Goal: Task Accomplishment & Management: Manage account settings

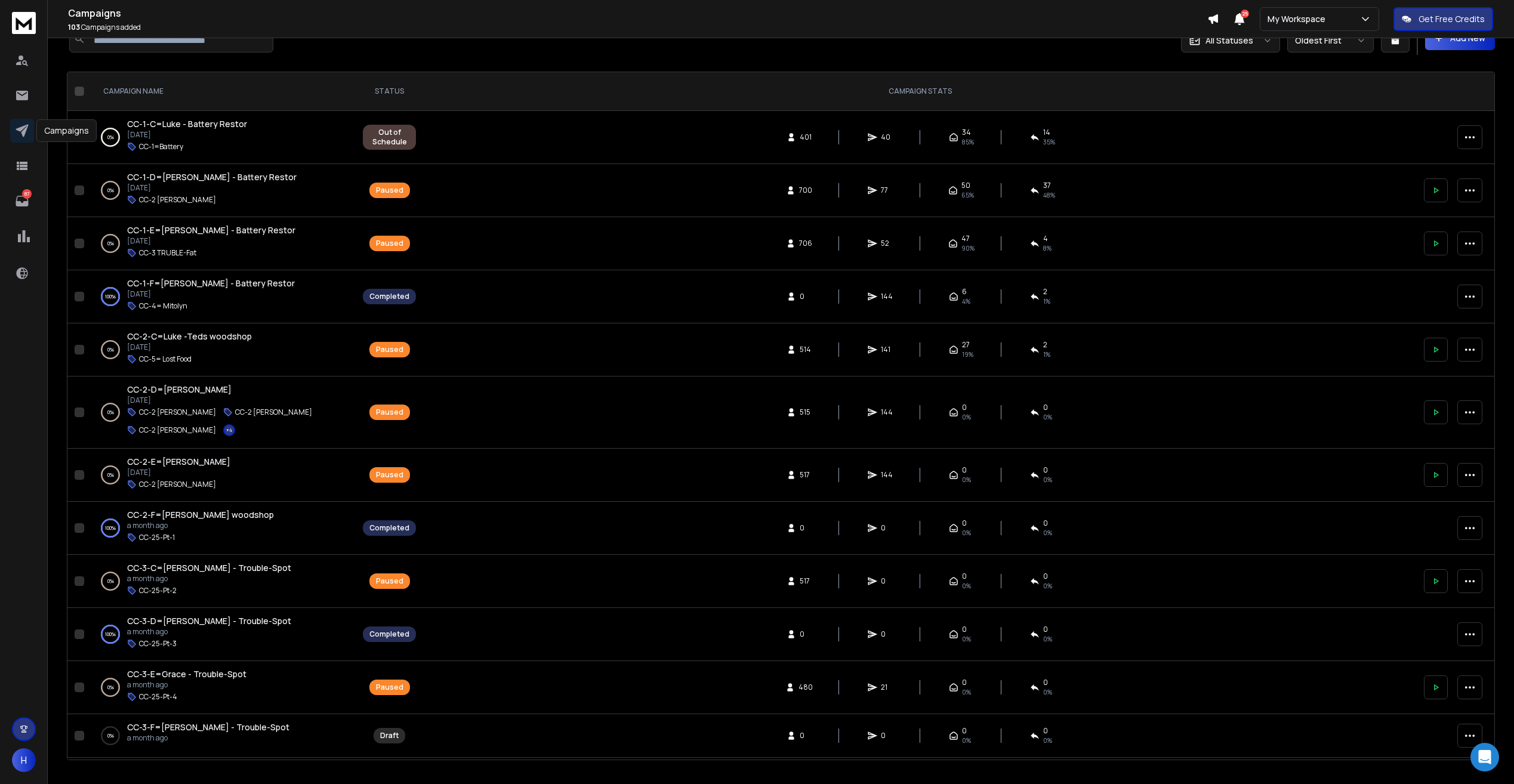
scroll to position [62, 0]
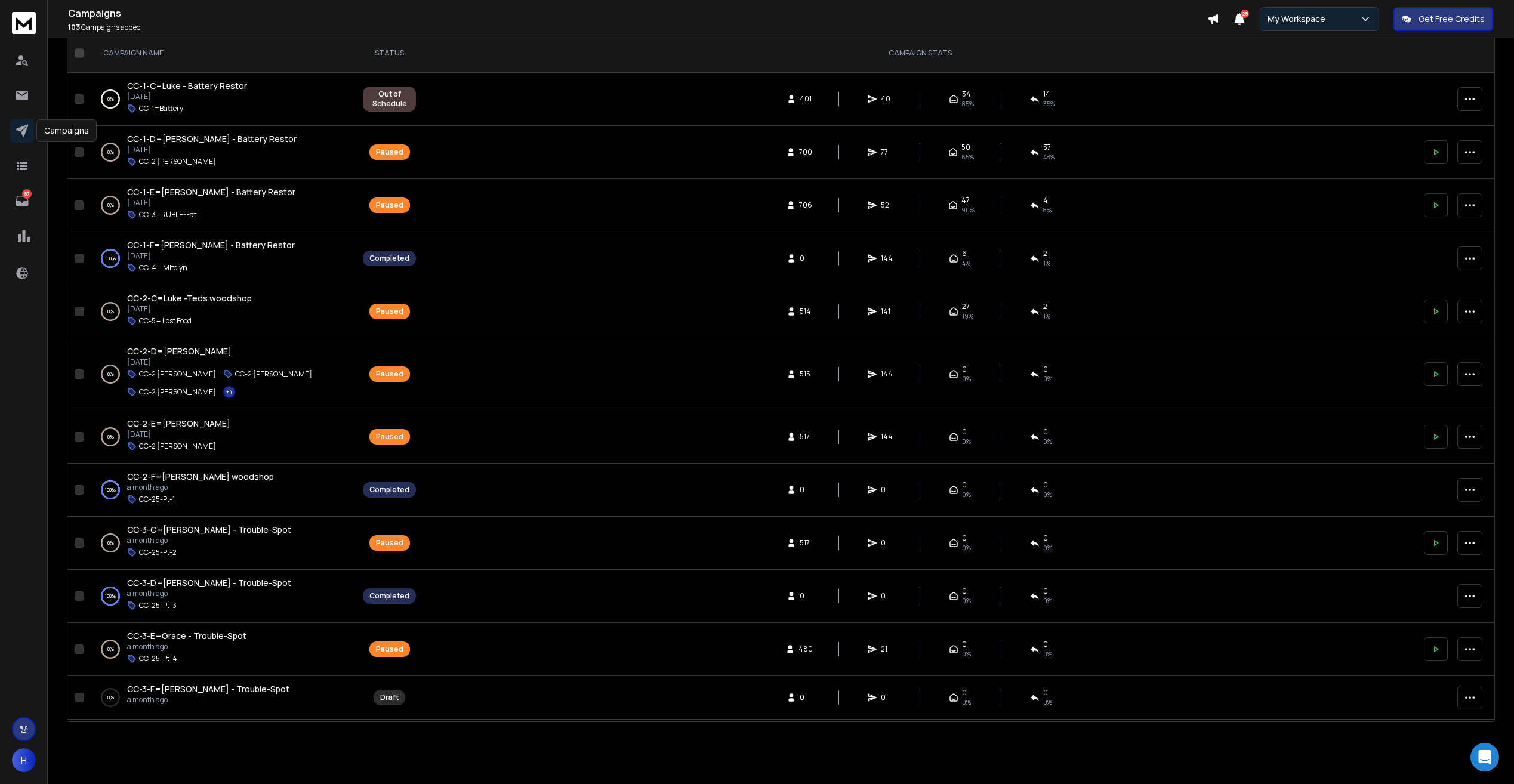
click at [10, 118] on link at bounding box center [22, 130] width 24 height 24
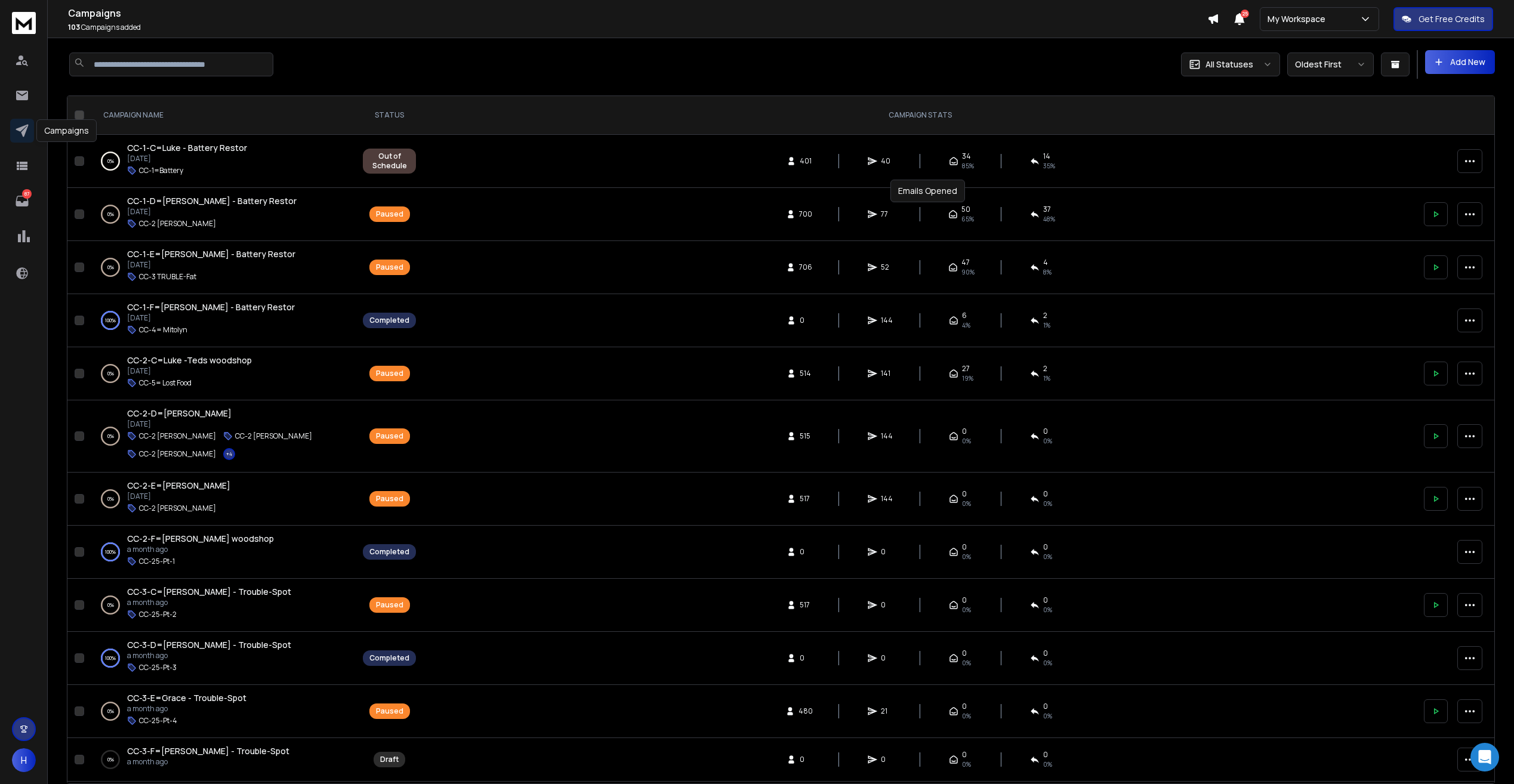
scroll to position [24, 0]
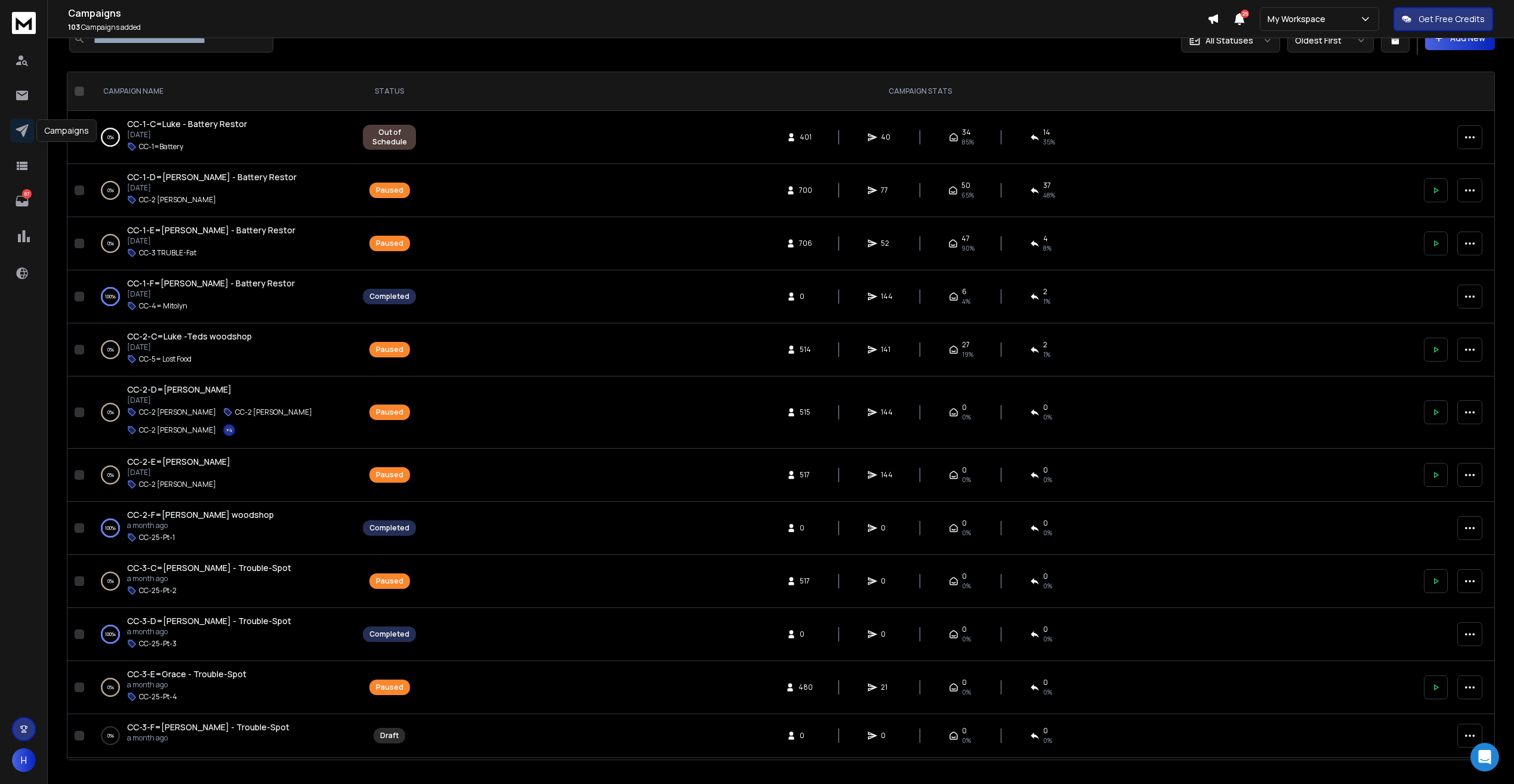
click at [19, 132] on icon at bounding box center [22, 130] width 14 height 14
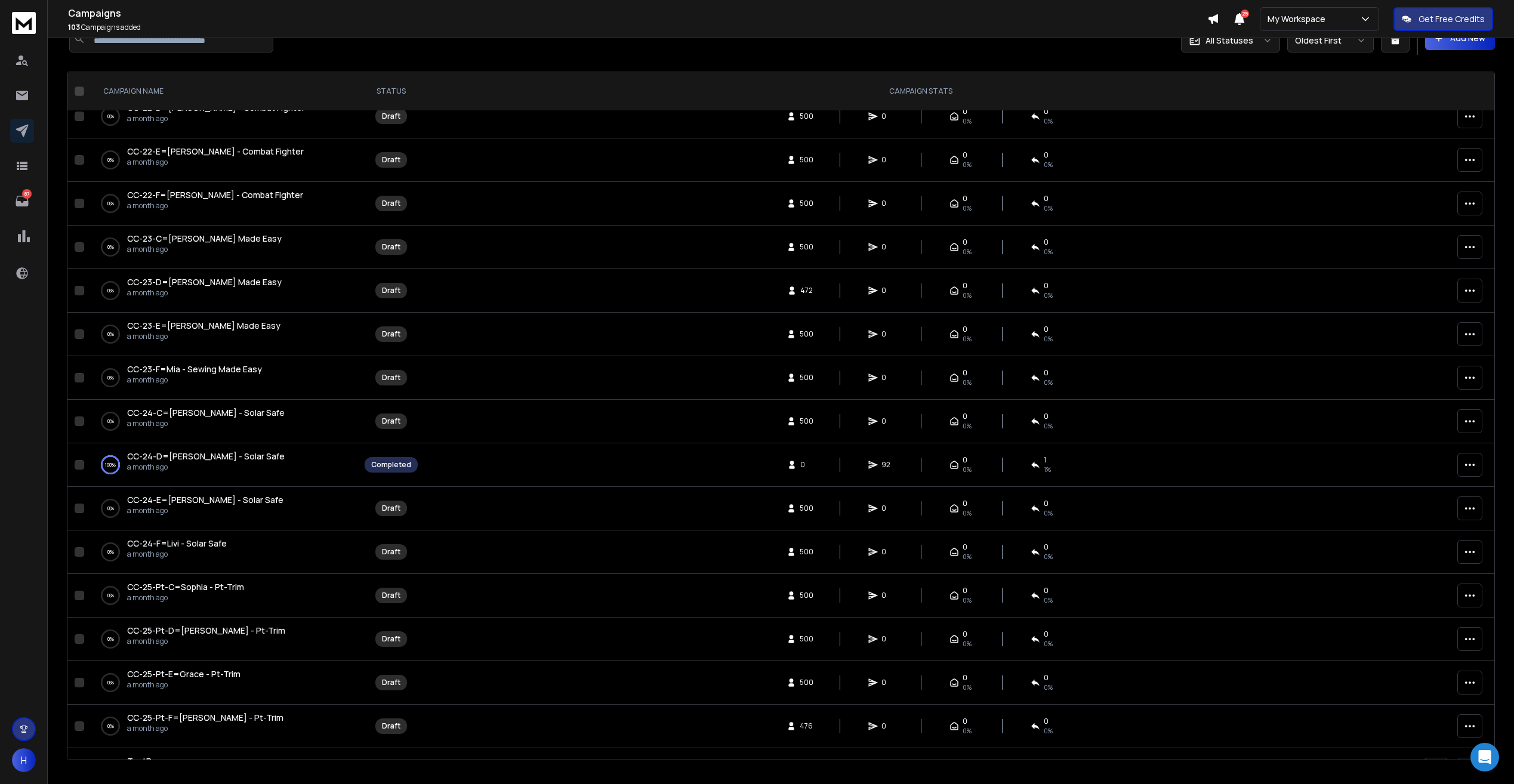
scroll to position [4259, 0]
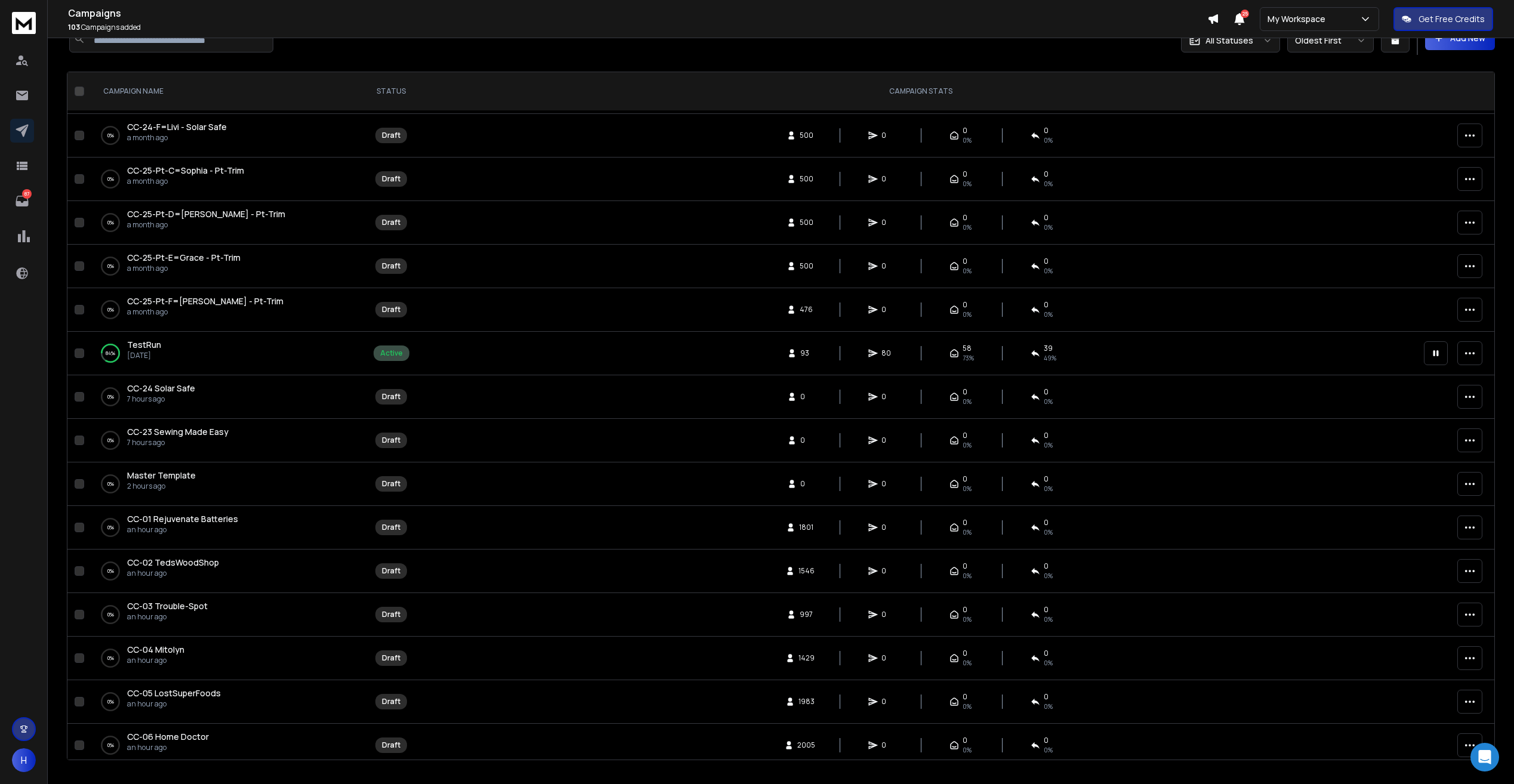
click at [159, 470] on span "Master Template" at bounding box center [162, 475] width 68 height 12
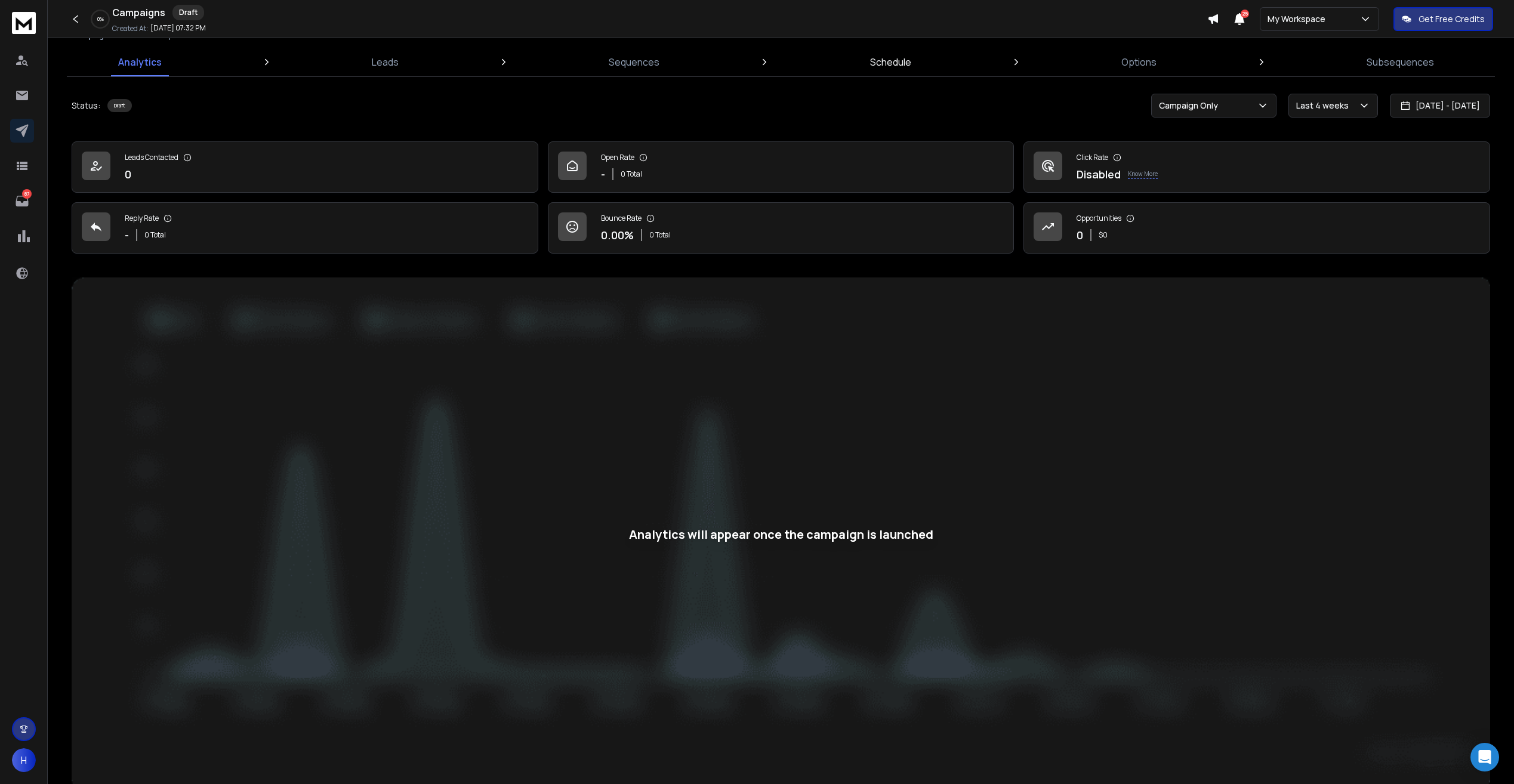
click at [885, 66] on p "Schedule" at bounding box center [891, 62] width 41 height 14
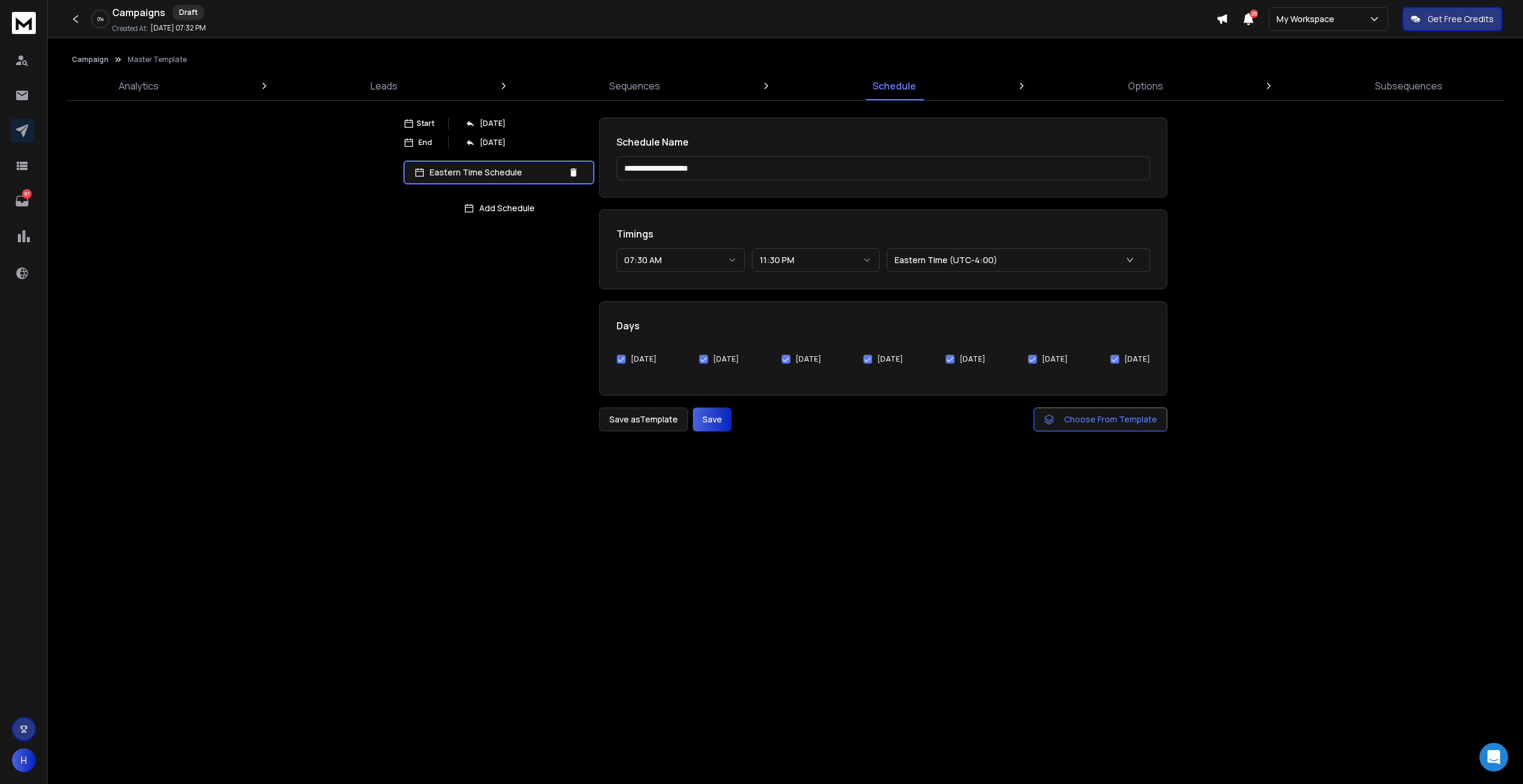
click at [868, 260] on icon "button" at bounding box center [867, 260] width 10 height 10
select select "********"
click at [707, 420] on button "Save" at bounding box center [712, 419] width 39 height 24
click at [1146, 81] on p "Options" at bounding box center [1145, 86] width 35 height 14
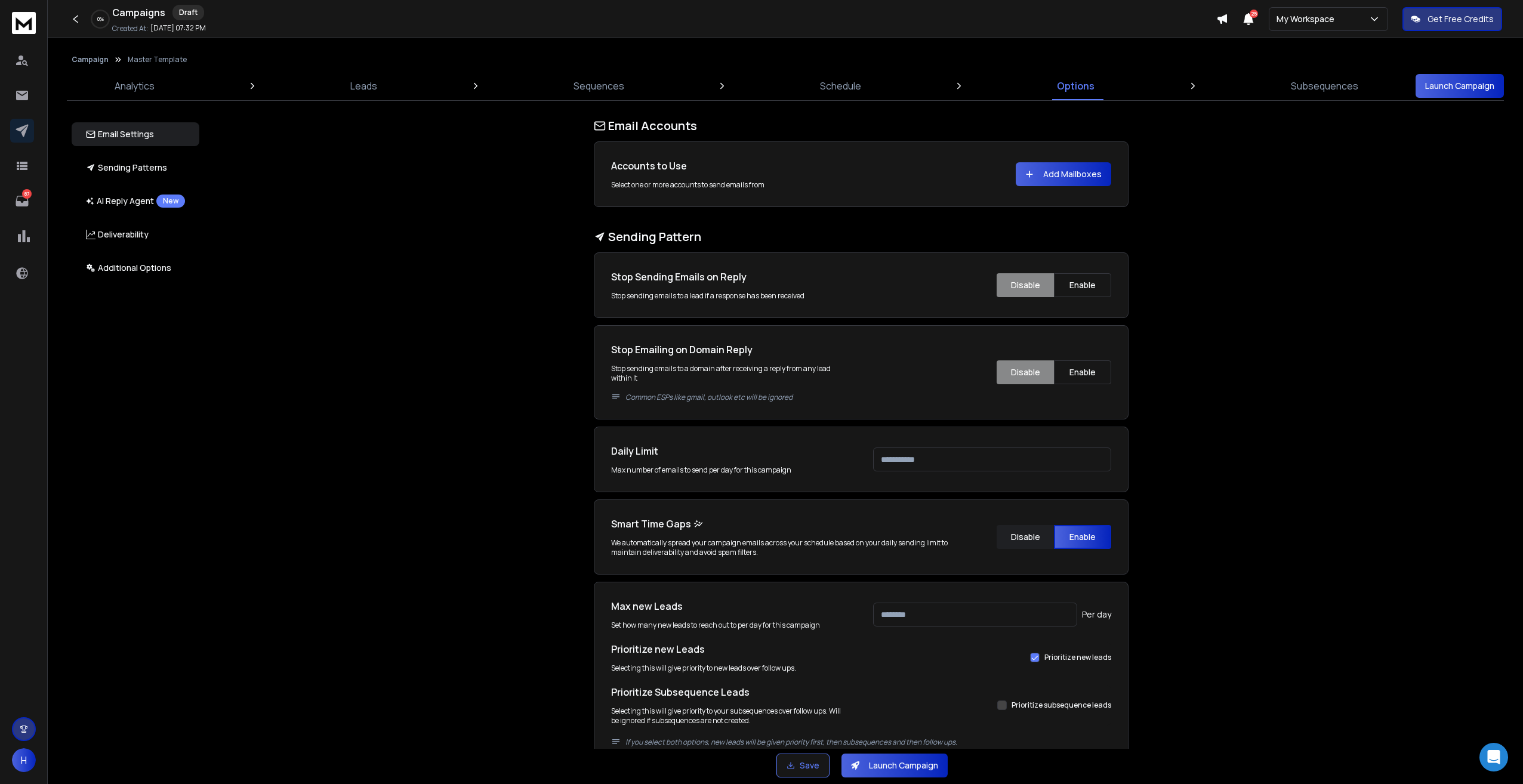
click at [900, 455] on input "***" at bounding box center [992, 459] width 238 height 24
type input "*"
type input "**"
click at [364, 89] on p "Leads" at bounding box center [364, 86] width 27 height 14
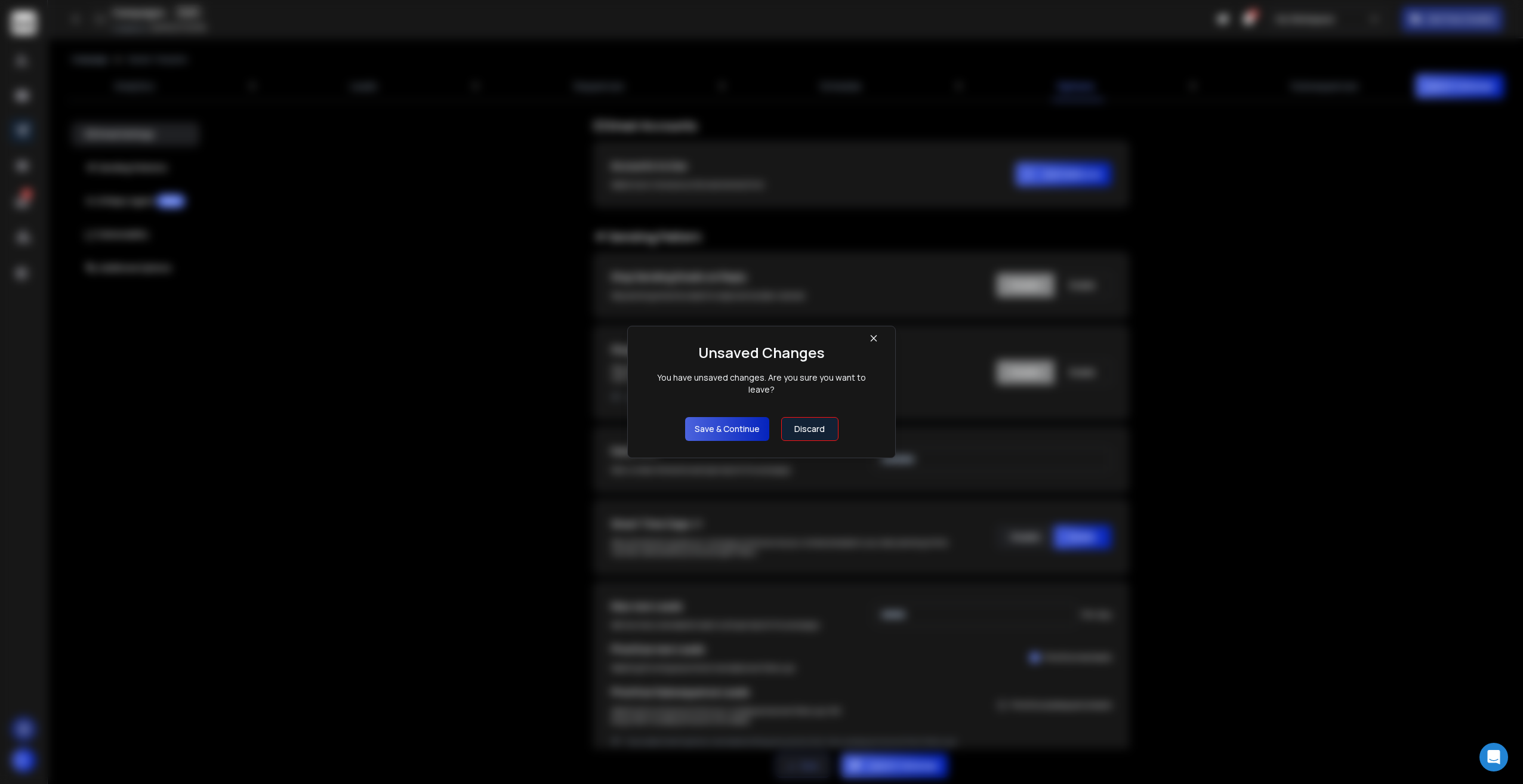
click at [731, 424] on button "Save & Continue" at bounding box center [727, 429] width 84 height 24
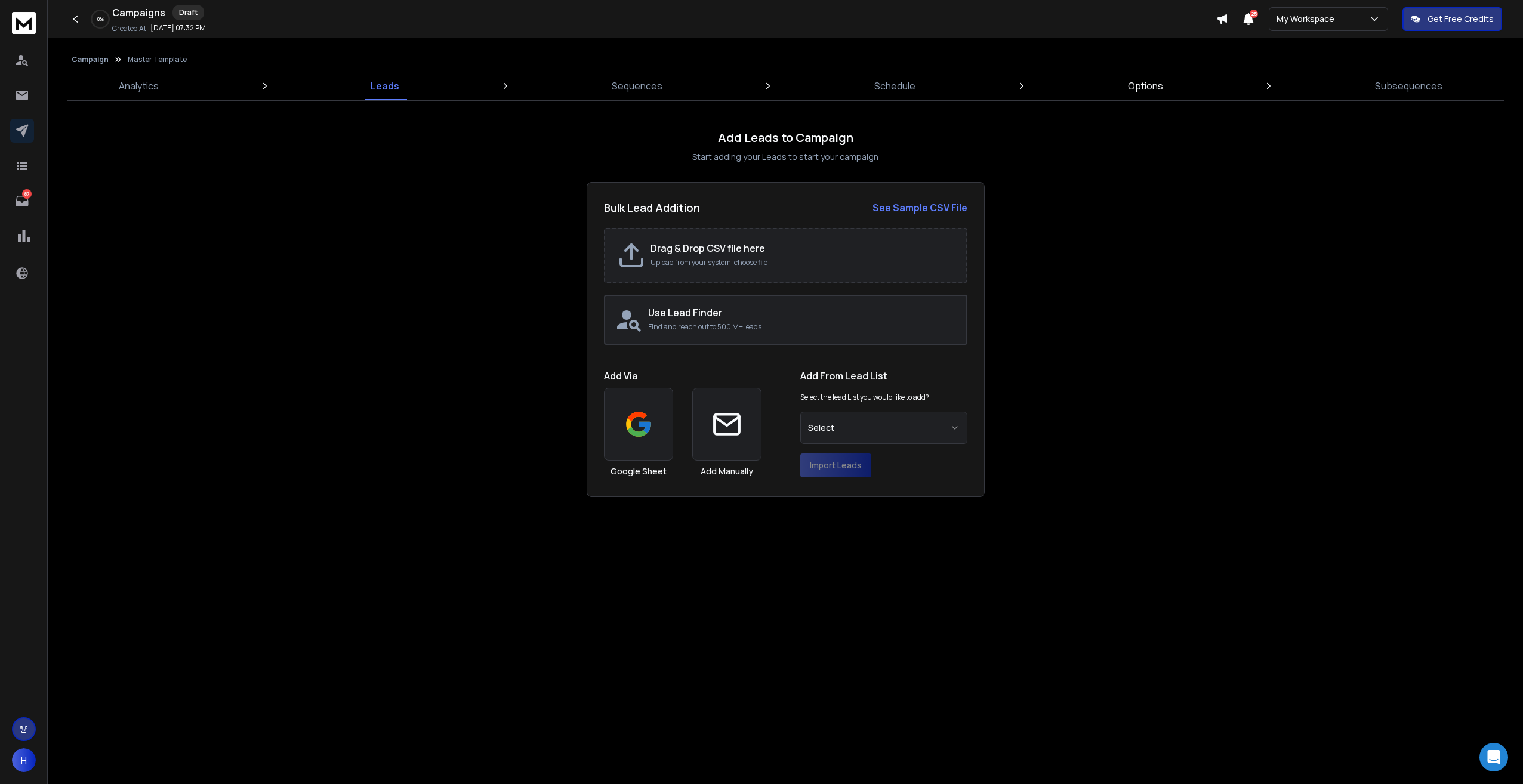
click at [1158, 84] on p "Options" at bounding box center [1145, 86] width 35 height 14
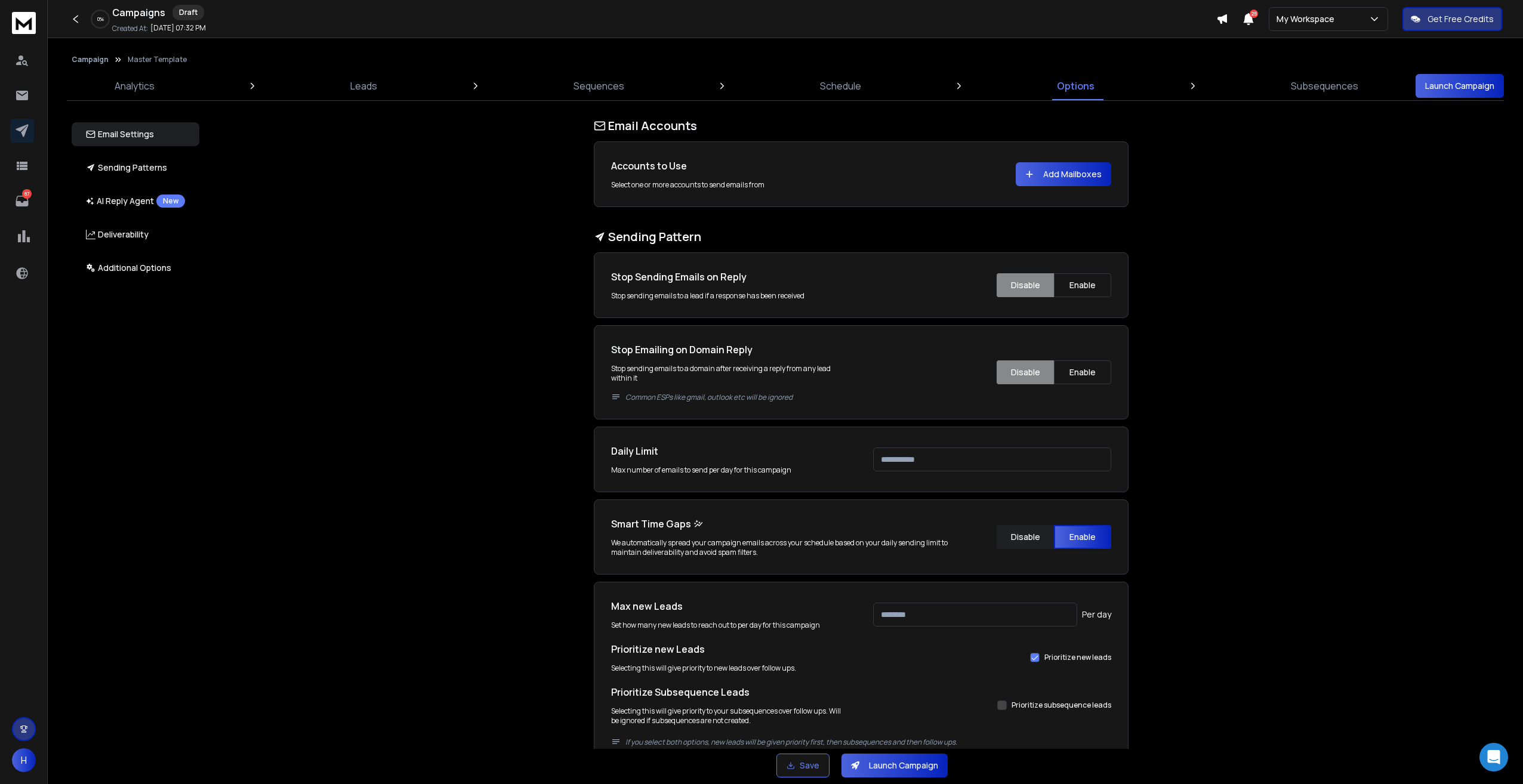
drag, startPoint x: 894, startPoint y: 459, endPoint x: 811, endPoint y: 463, distance: 83.1
click at [811, 463] on div "Daily Limit Max number of emails to send per day for this campaign **" at bounding box center [861, 459] width 500 height 31
type input "***"
click at [900, 611] on input "***" at bounding box center [975, 614] width 204 height 24
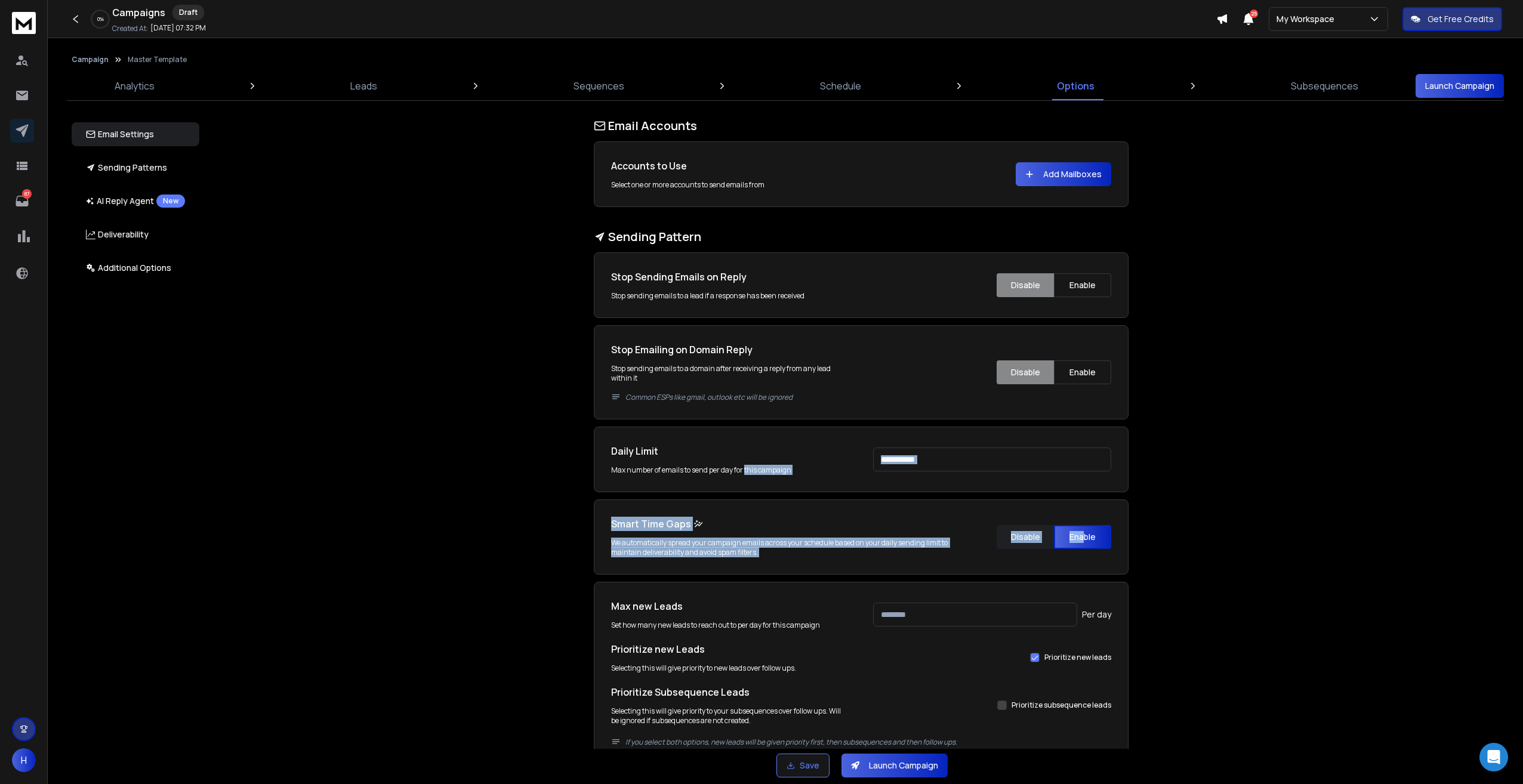
drag, startPoint x: 921, startPoint y: 482, endPoint x: 1077, endPoint y: 511, distance: 158.7
click at [1077, 498] on div "**********" at bounding box center [861, 624] width 535 height 792
click at [369, 85] on p "Leads" at bounding box center [364, 86] width 27 height 14
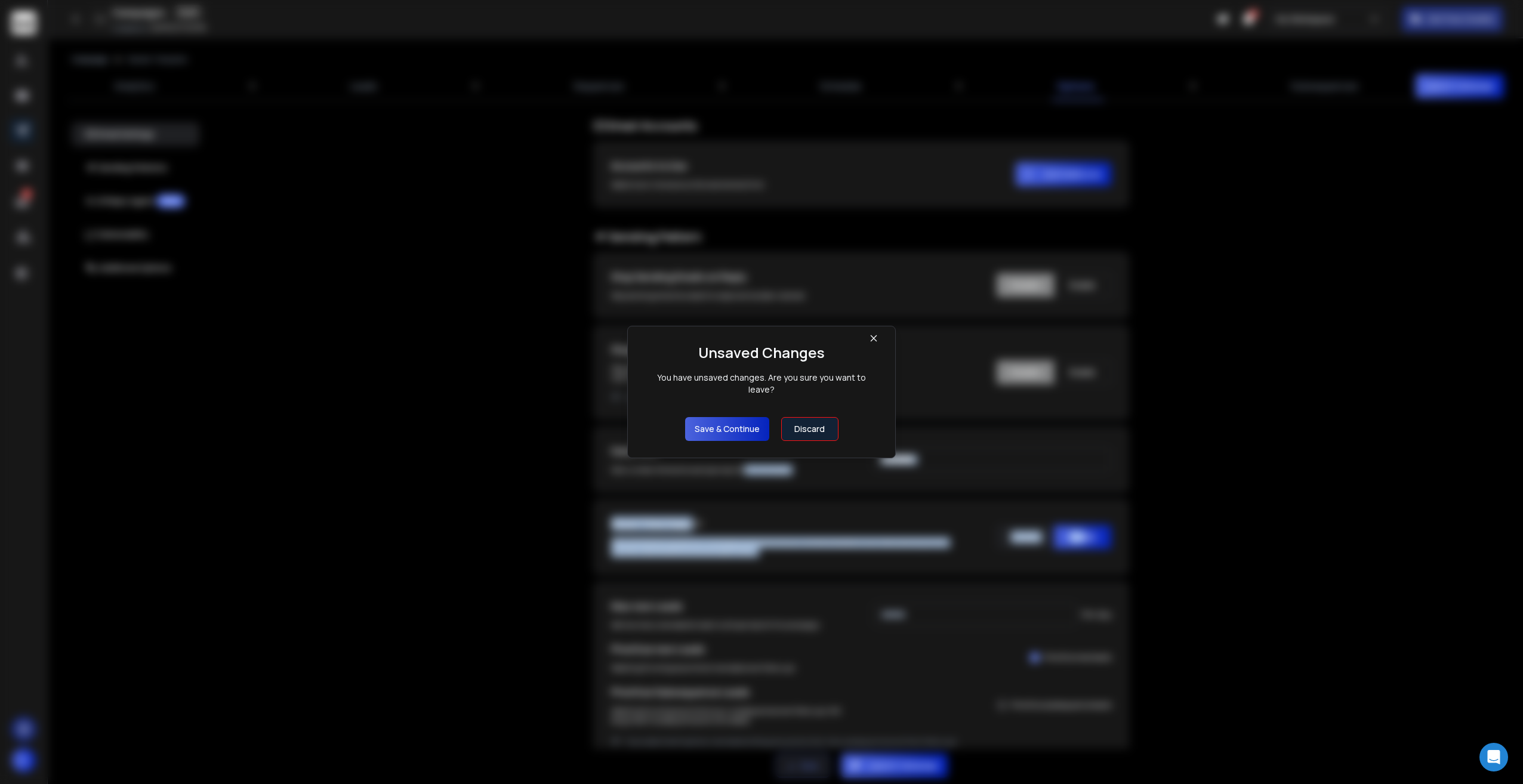
click at [716, 422] on button "Save & Continue" at bounding box center [727, 429] width 84 height 24
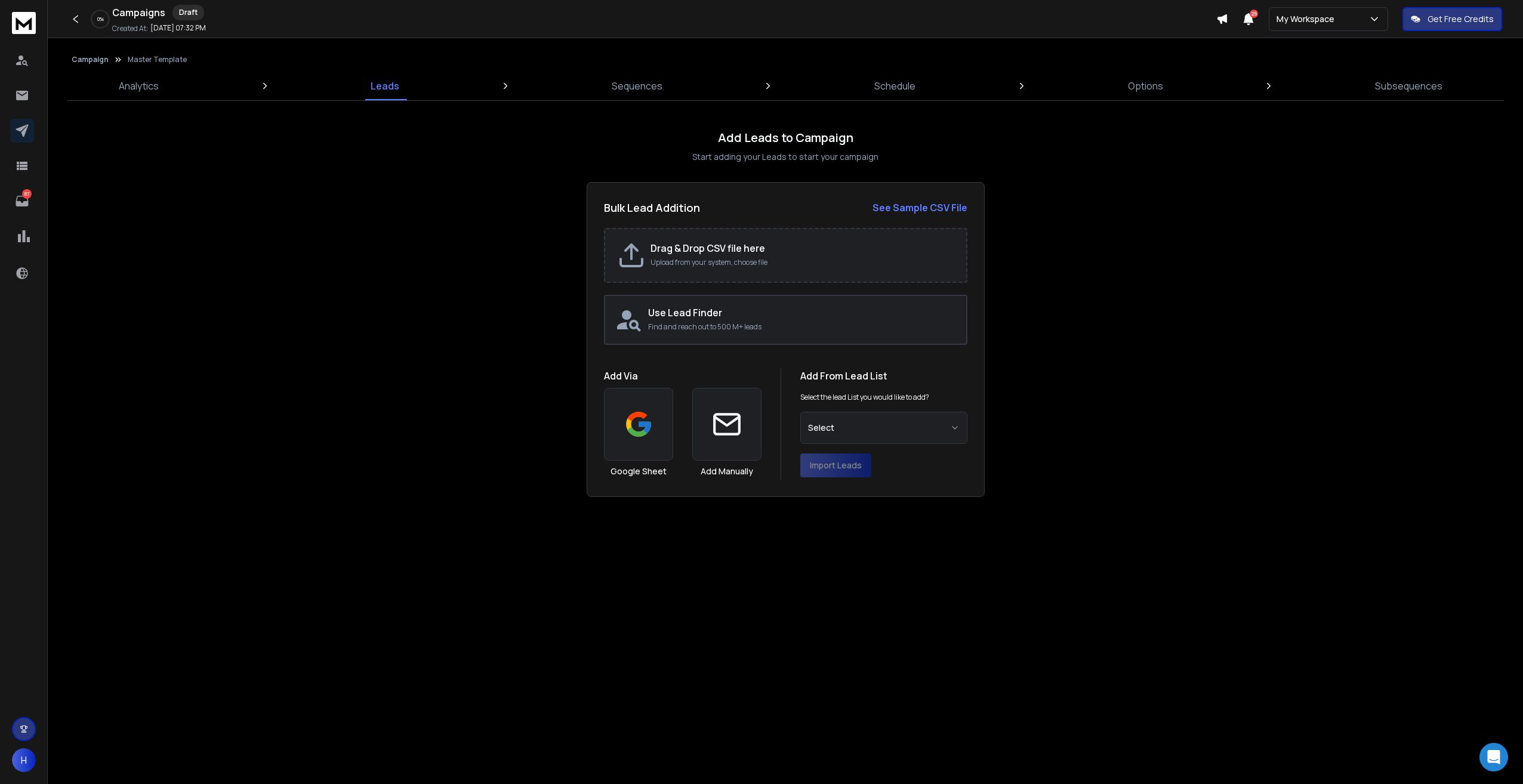
click at [386, 84] on p "Leads" at bounding box center [385, 86] width 29 height 14
click at [20, 92] on icon at bounding box center [22, 95] width 12 height 10
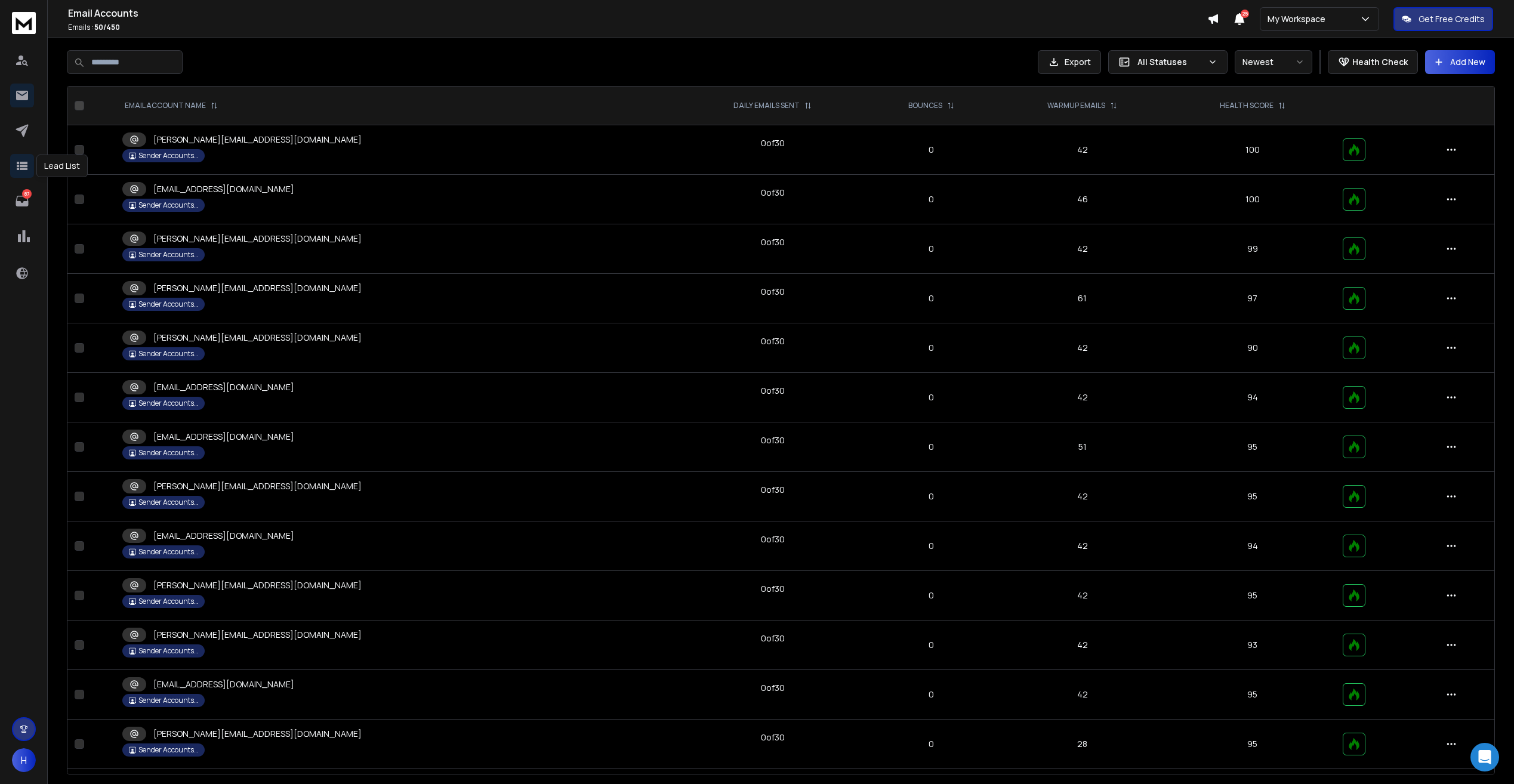
click at [21, 169] on icon at bounding box center [22, 166] width 11 height 8
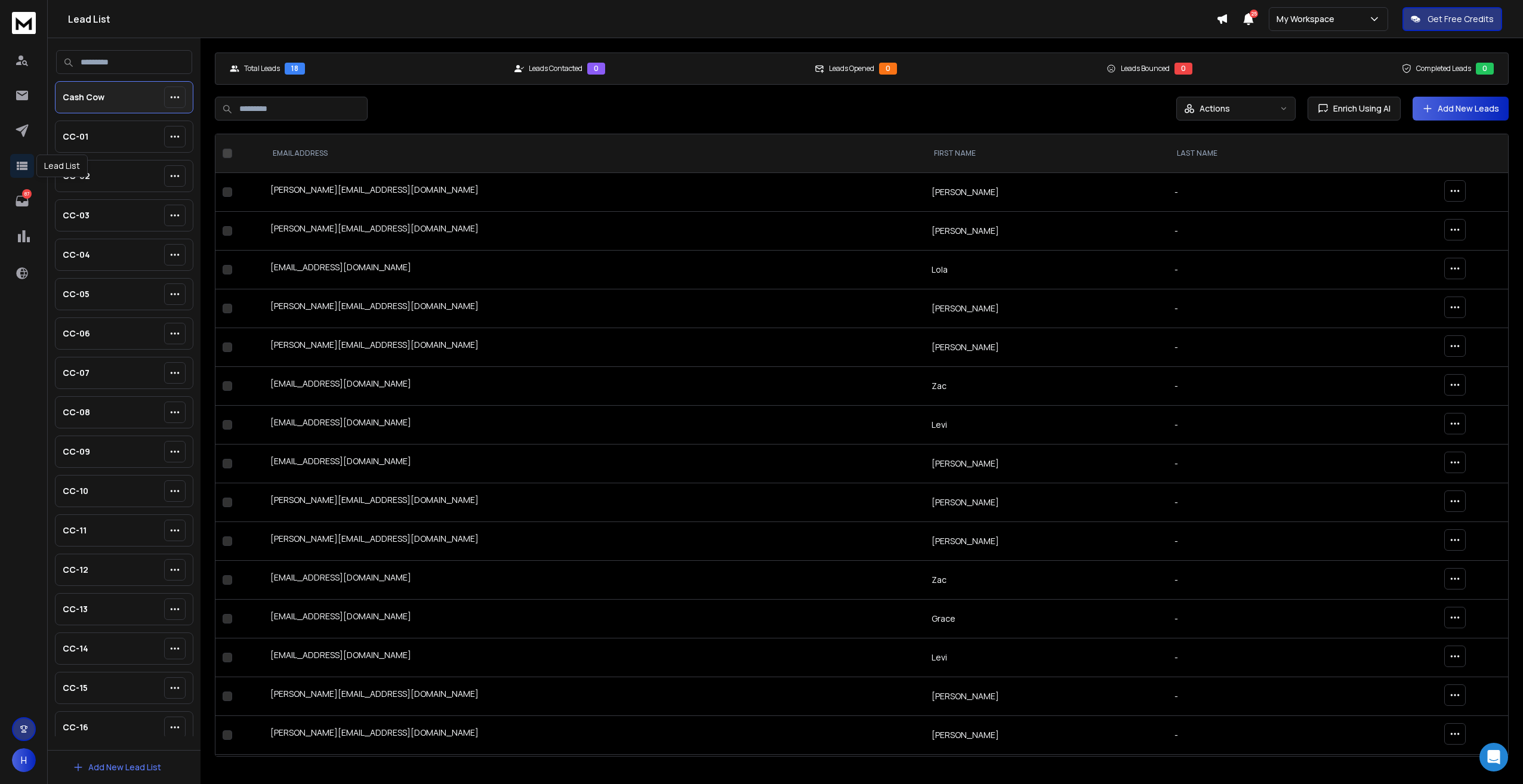
click at [21, 169] on icon at bounding box center [22, 166] width 11 height 8
click at [172, 136] on icon "button" at bounding box center [175, 136] width 9 height 2
click at [480, 286] on td "[EMAIL_ADDRESS][DOMAIN_NAME]" at bounding box center [594, 270] width 662 height 39
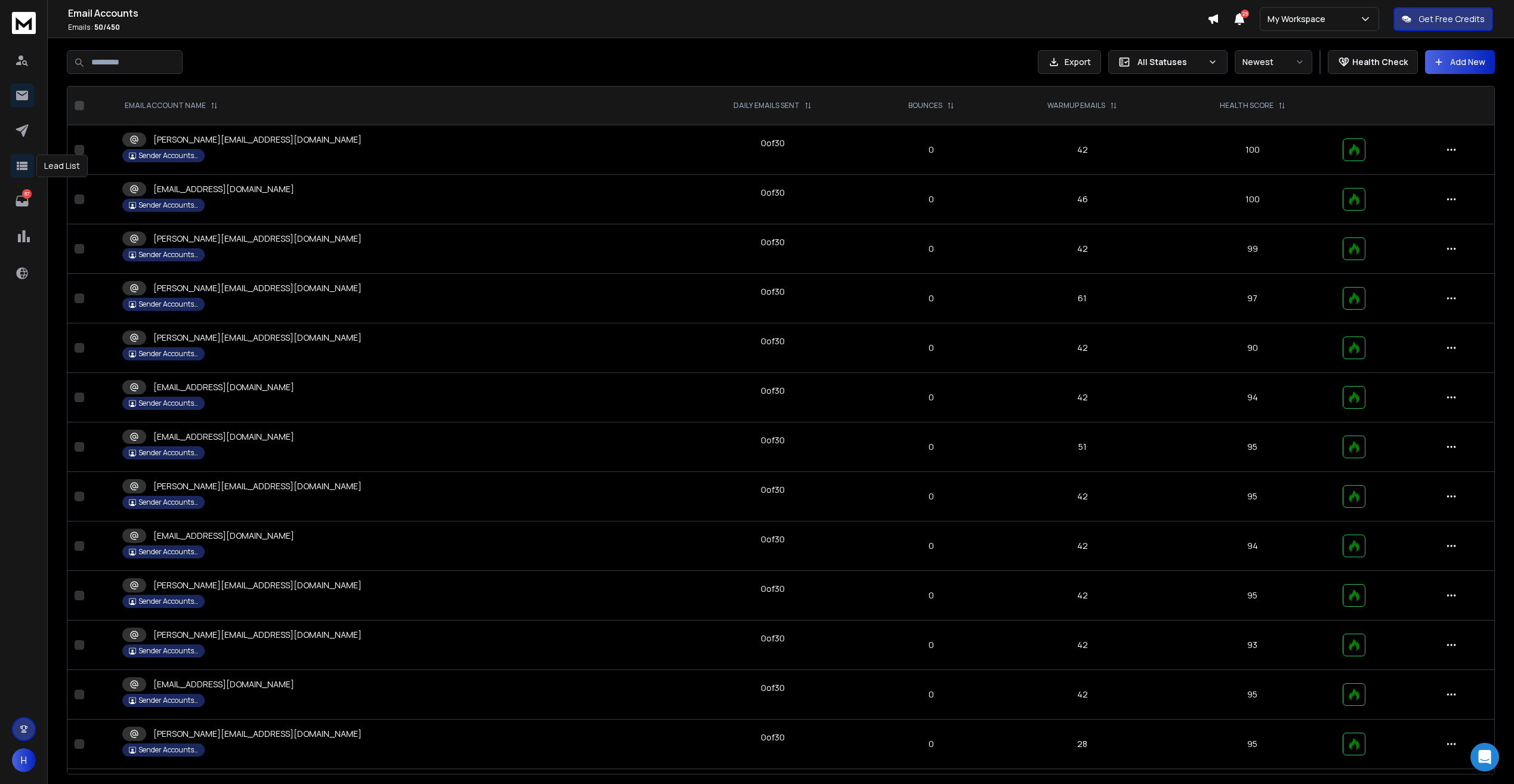
click at [18, 166] on icon at bounding box center [22, 166] width 11 height 8
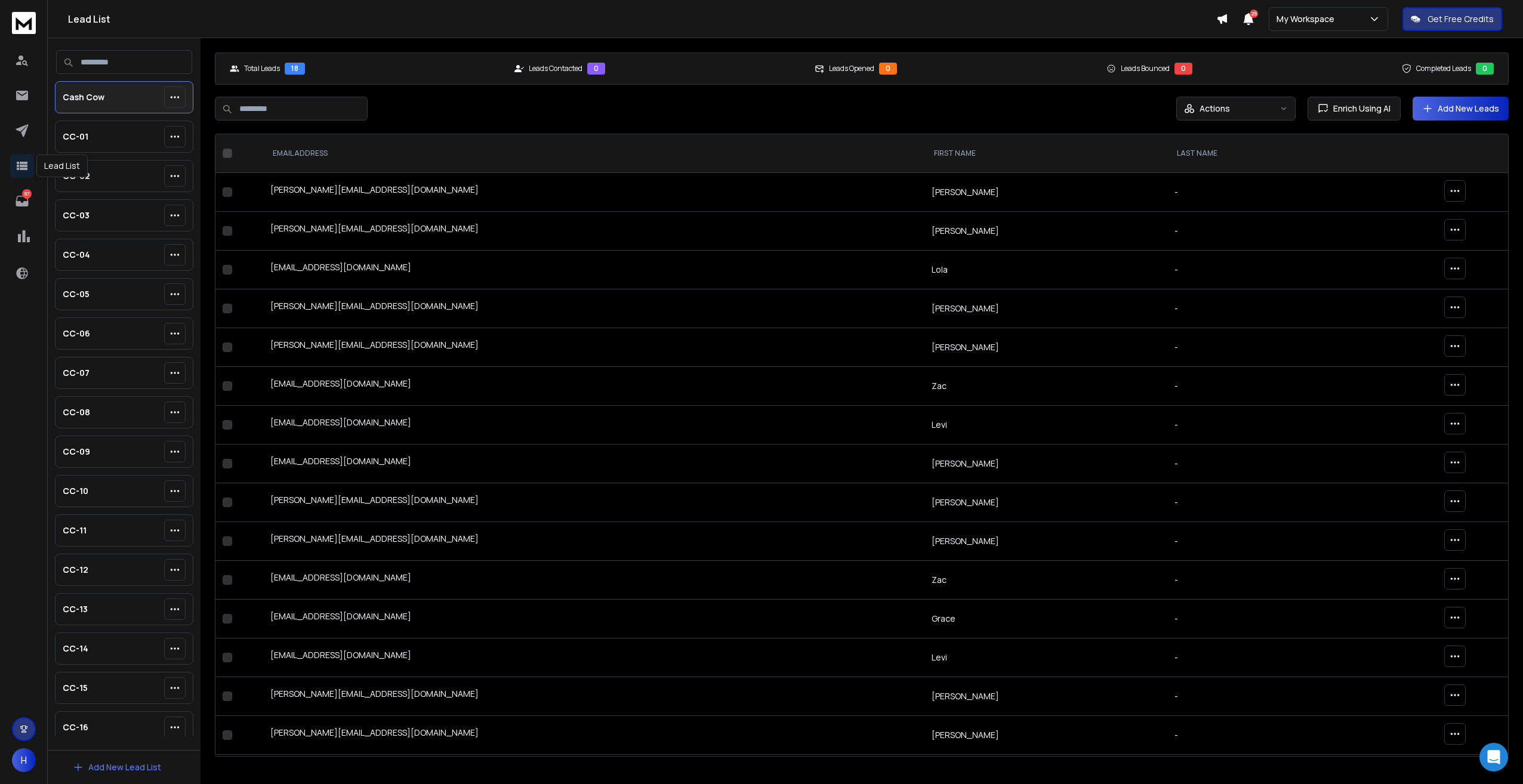
click at [494, 112] on div "Actions Enrich Using AI Add New Leads" at bounding box center [861, 108] width 1294 height 24
click at [91, 213] on div "CC-03" at bounding box center [124, 215] width 138 height 32
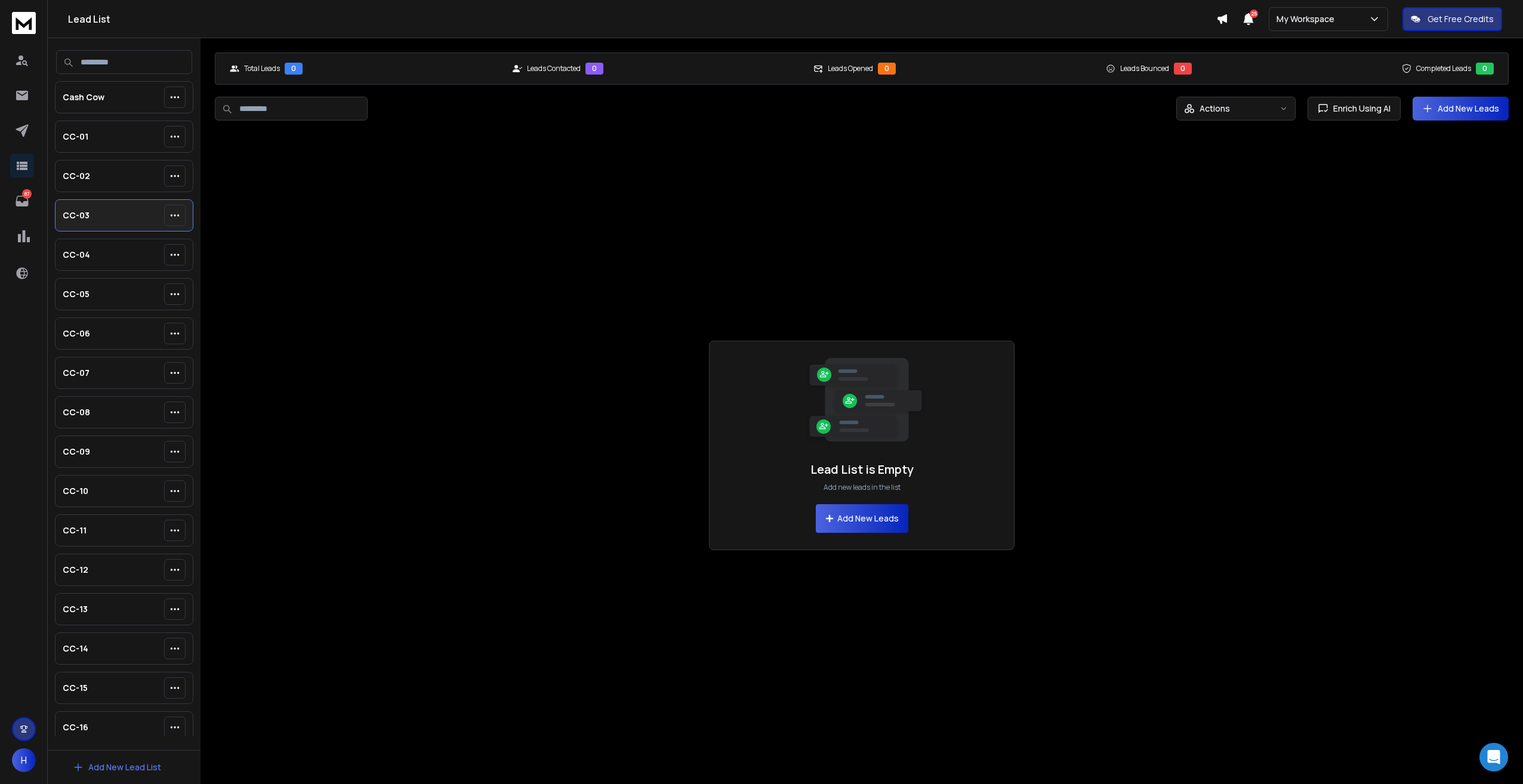
drag, startPoint x: 558, startPoint y: 65, endPoint x: 562, endPoint y: 88, distance: 23.3
click at [558, 66] on p "Leads Contacted" at bounding box center [553, 68] width 53 height 10
click at [860, 510] on button "Add New Leads" at bounding box center [861, 518] width 92 height 29
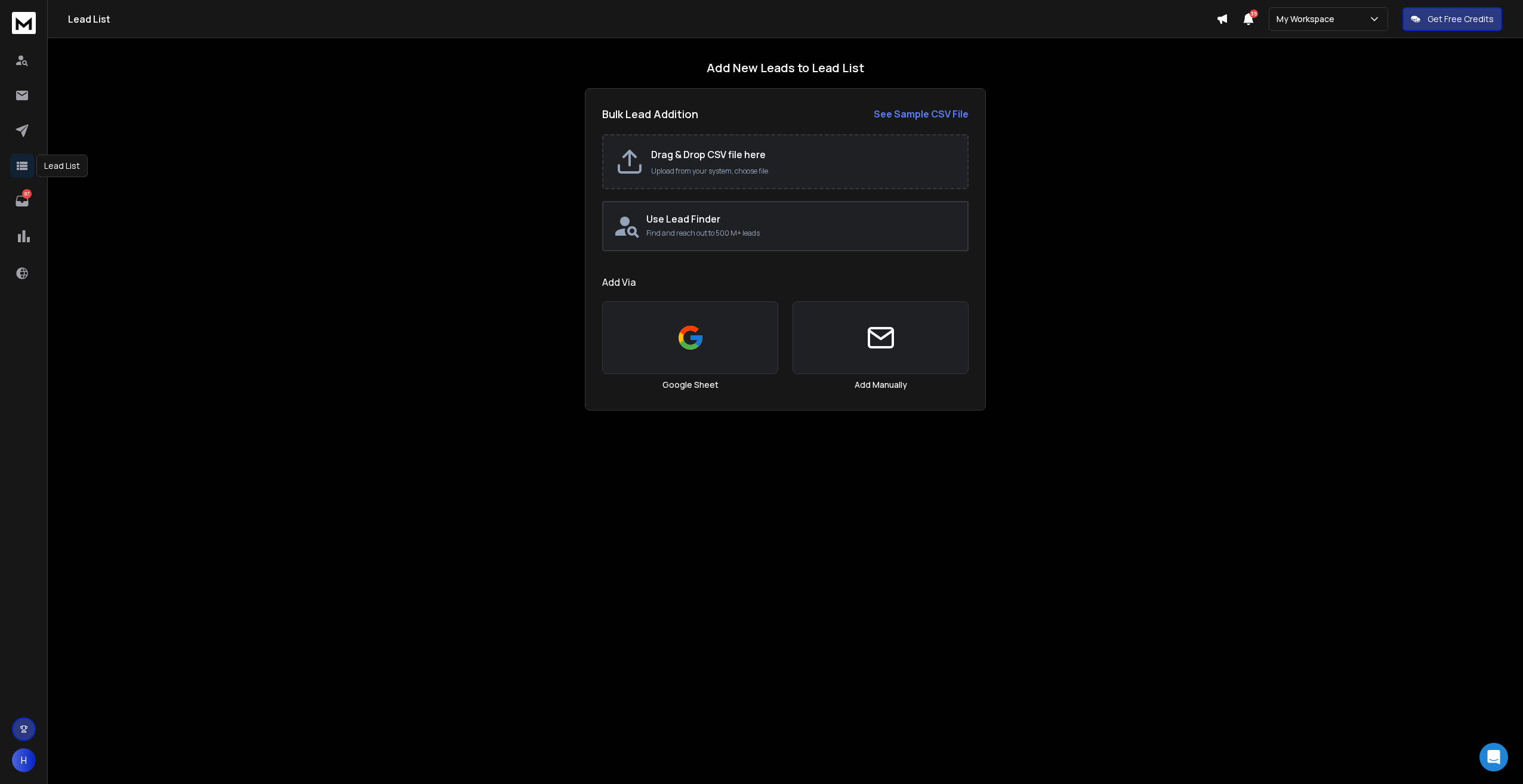
click at [21, 164] on icon at bounding box center [22, 166] width 14 height 14
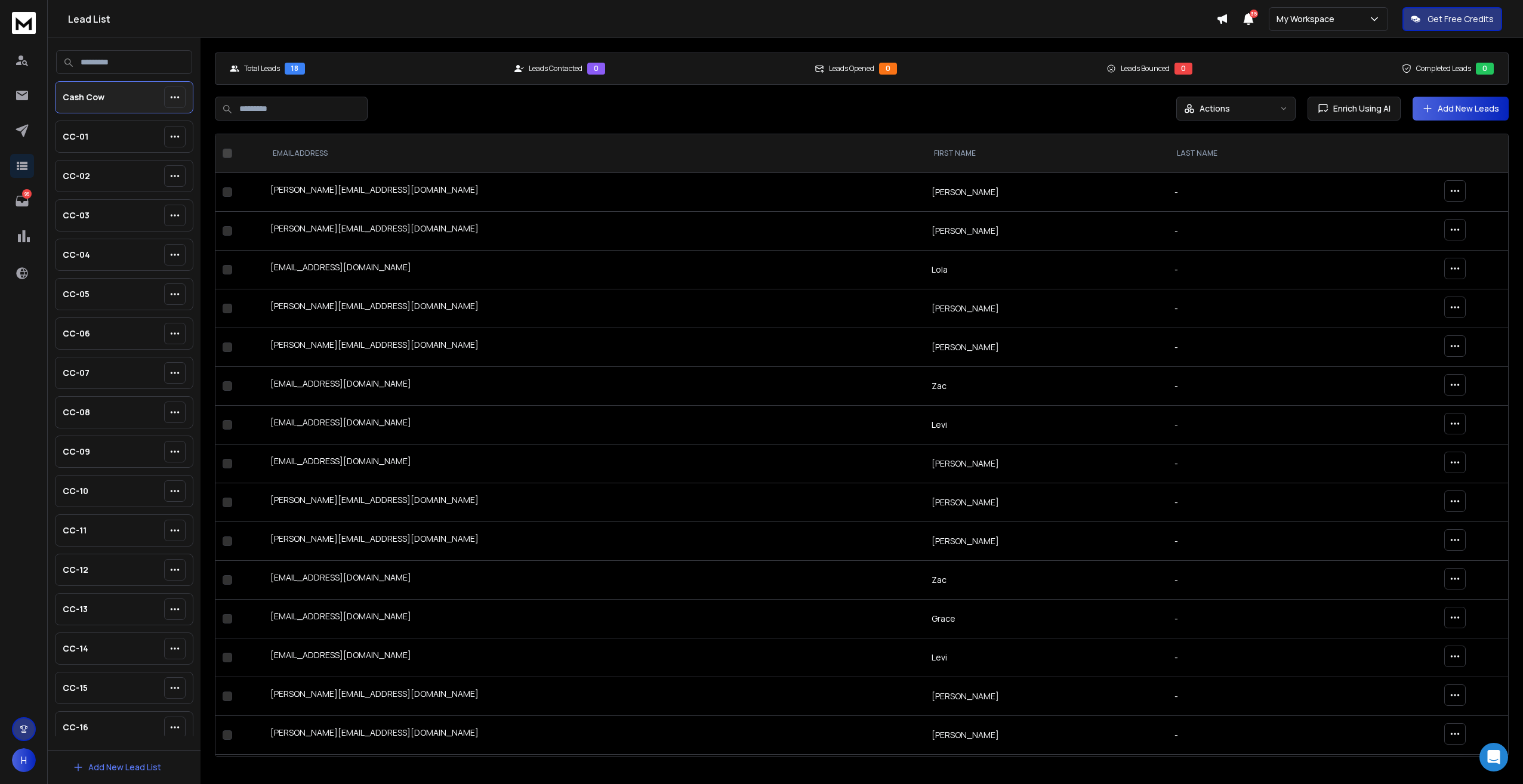
click at [126, 215] on div "CC-03" at bounding box center [124, 215] width 138 height 32
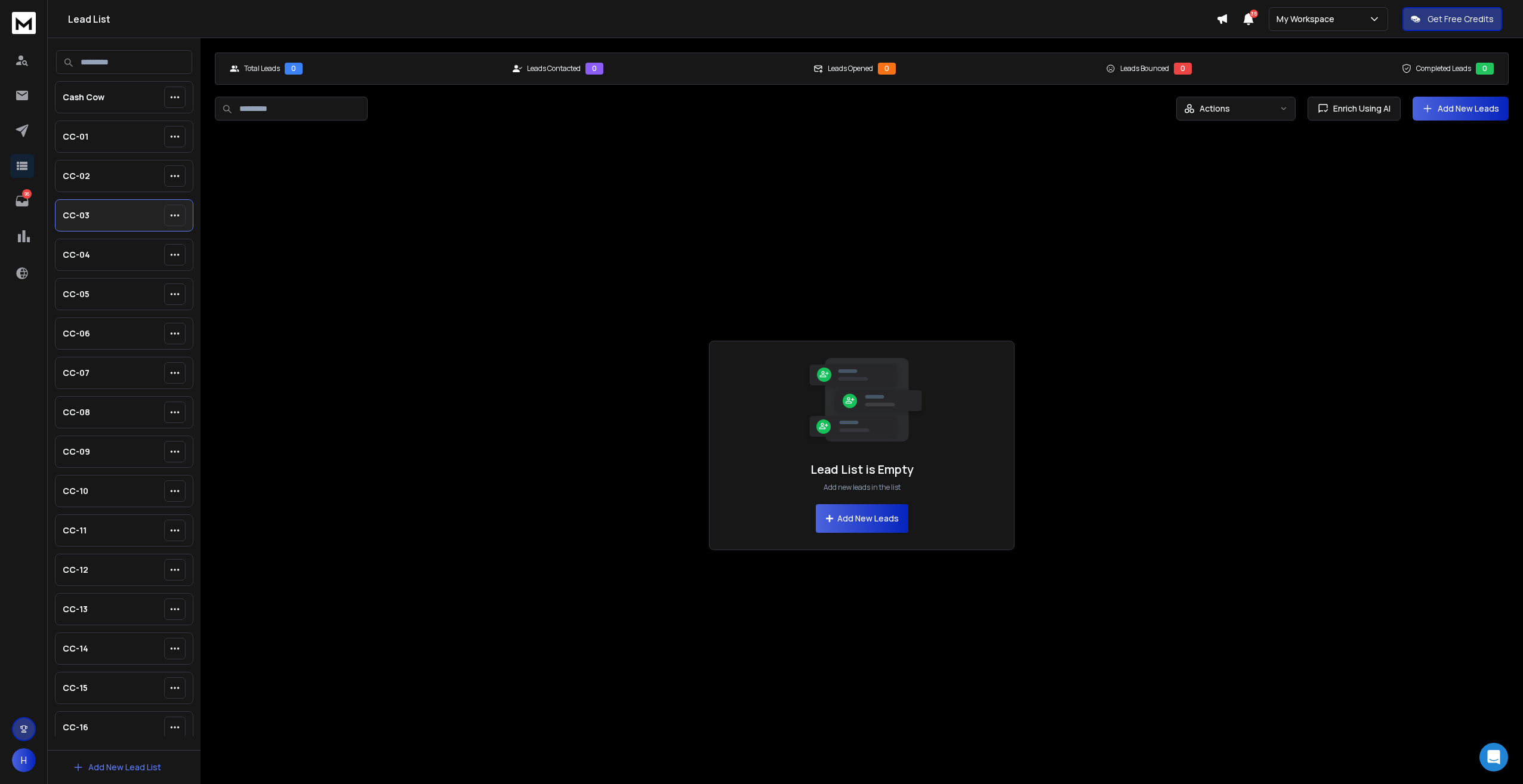
click at [177, 216] on button "button" at bounding box center [175, 215] width 21 height 21
click at [442, 299] on div "Lead List is Empty Add new leads in the list Add New Leads" at bounding box center [861, 445] width 1294 height 623
click at [27, 127] on icon at bounding box center [22, 130] width 12 height 12
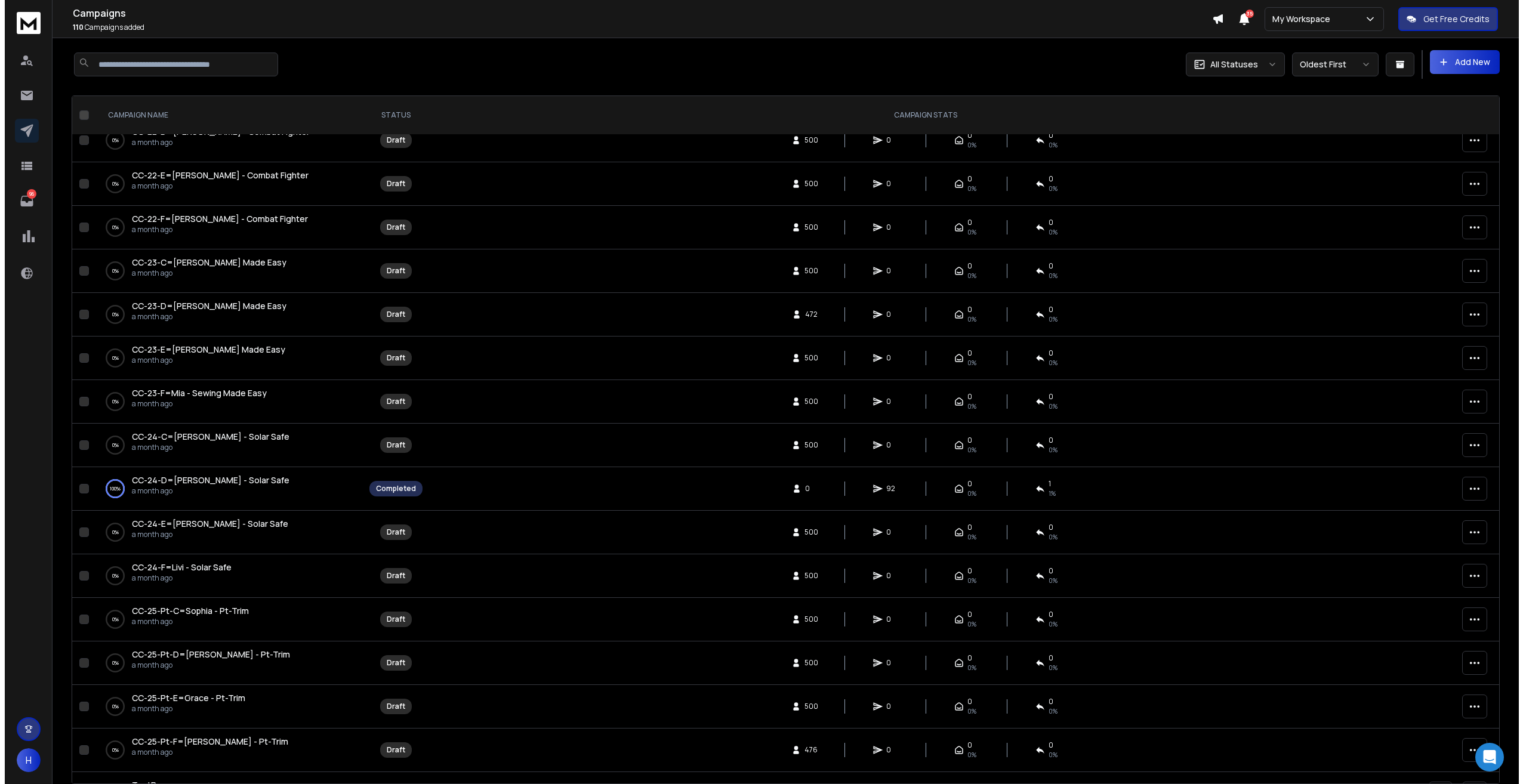
scroll to position [4259, 0]
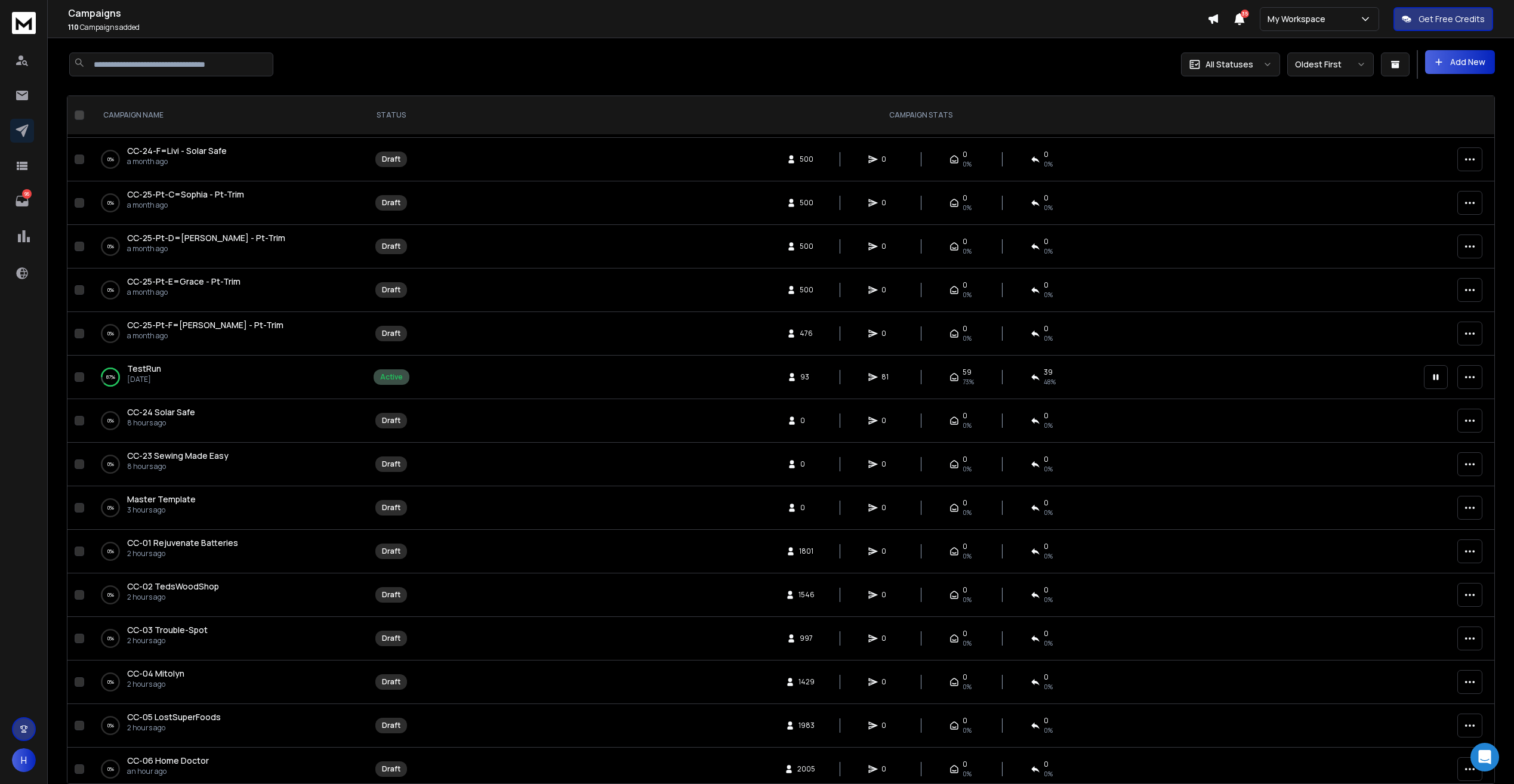
click at [177, 624] on span "CC-03 Trouble-Spot" at bounding box center [168, 629] width 81 height 12
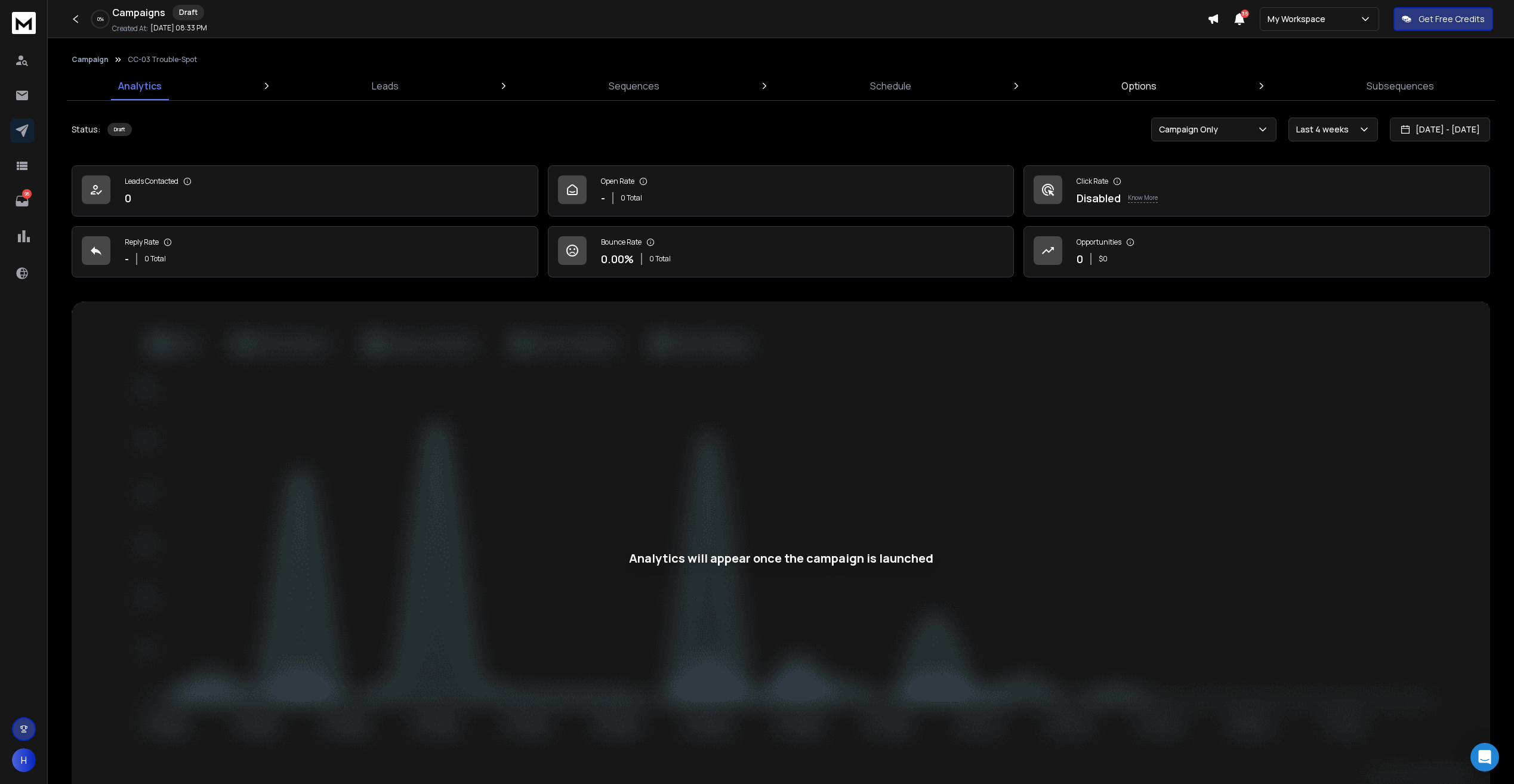
click at [1147, 85] on p "Options" at bounding box center [1138, 86] width 35 height 14
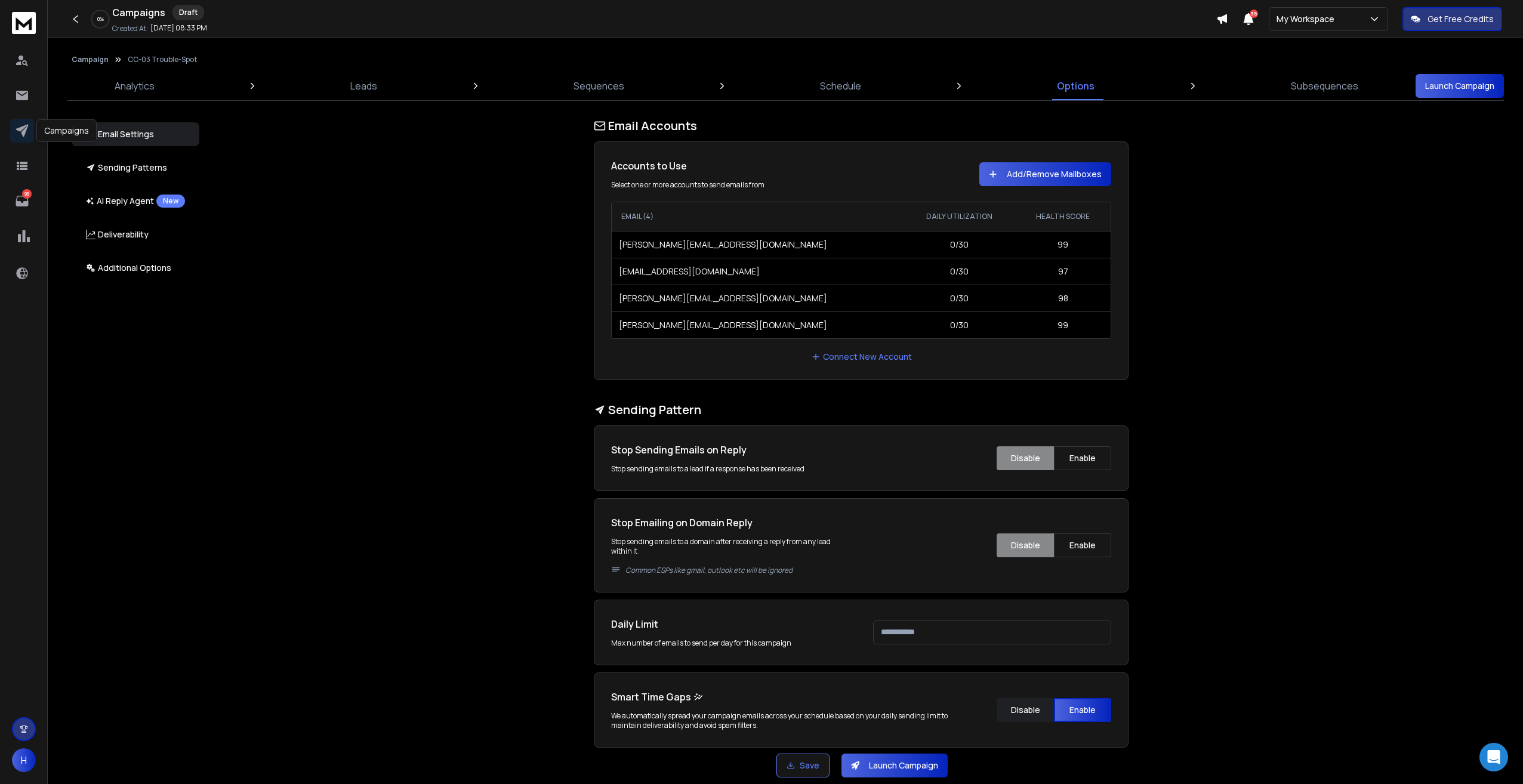
click at [24, 131] on icon at bounding box center [22, 130] width 12 height 12
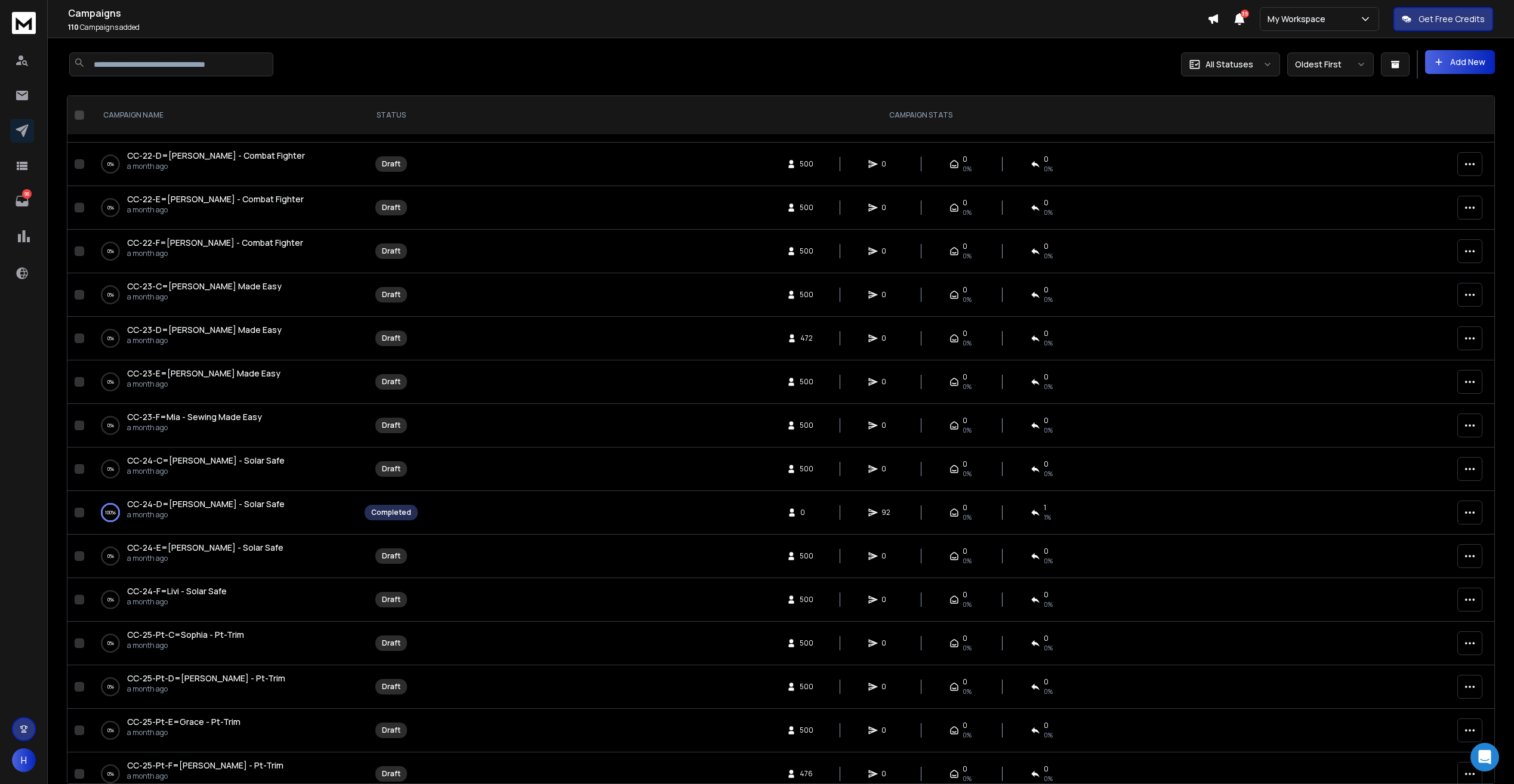
scroll to position [4259, 0]
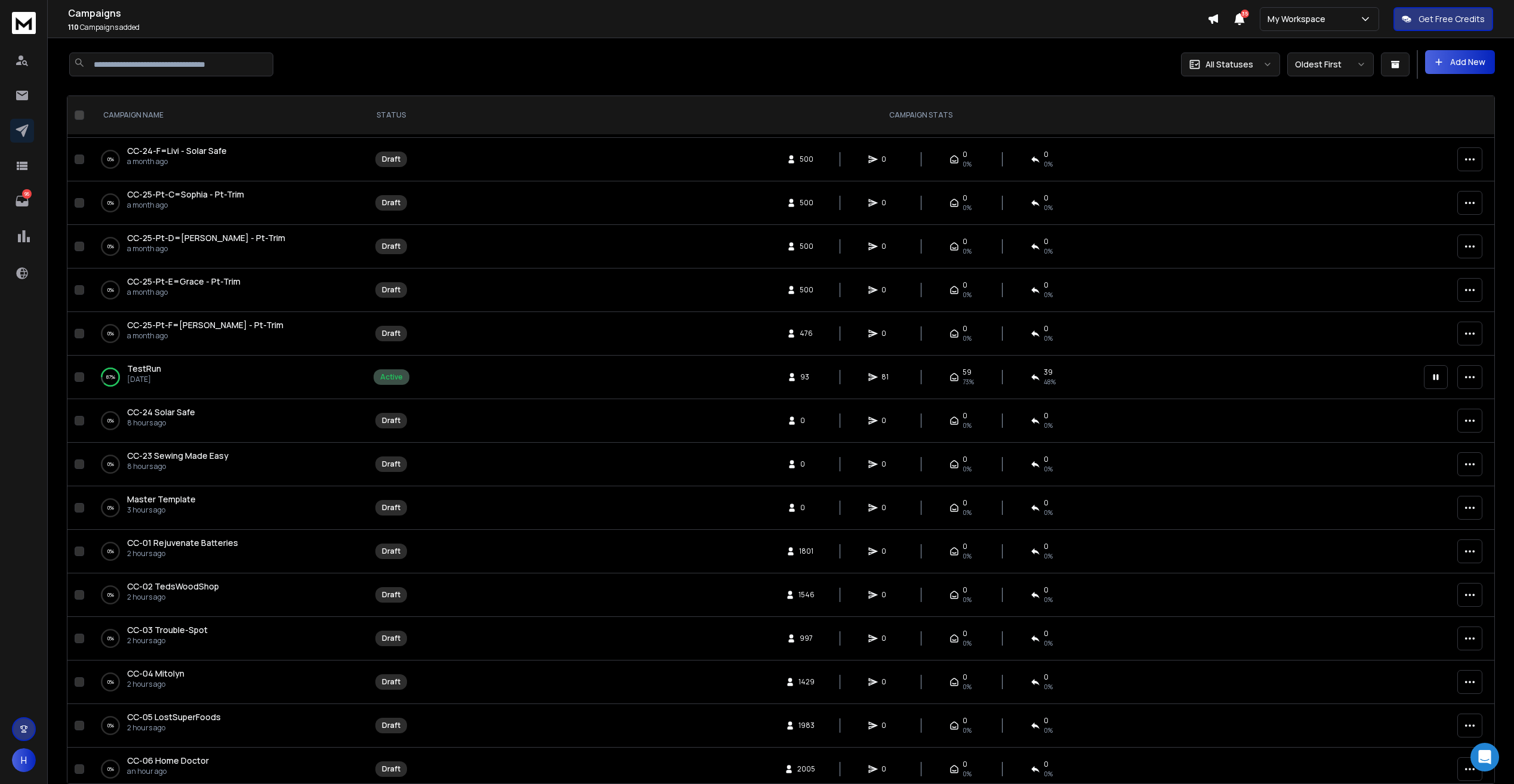
click at [216, 549] on p "2 hours ago" at bounding box center [183, 554] width 111 height 10
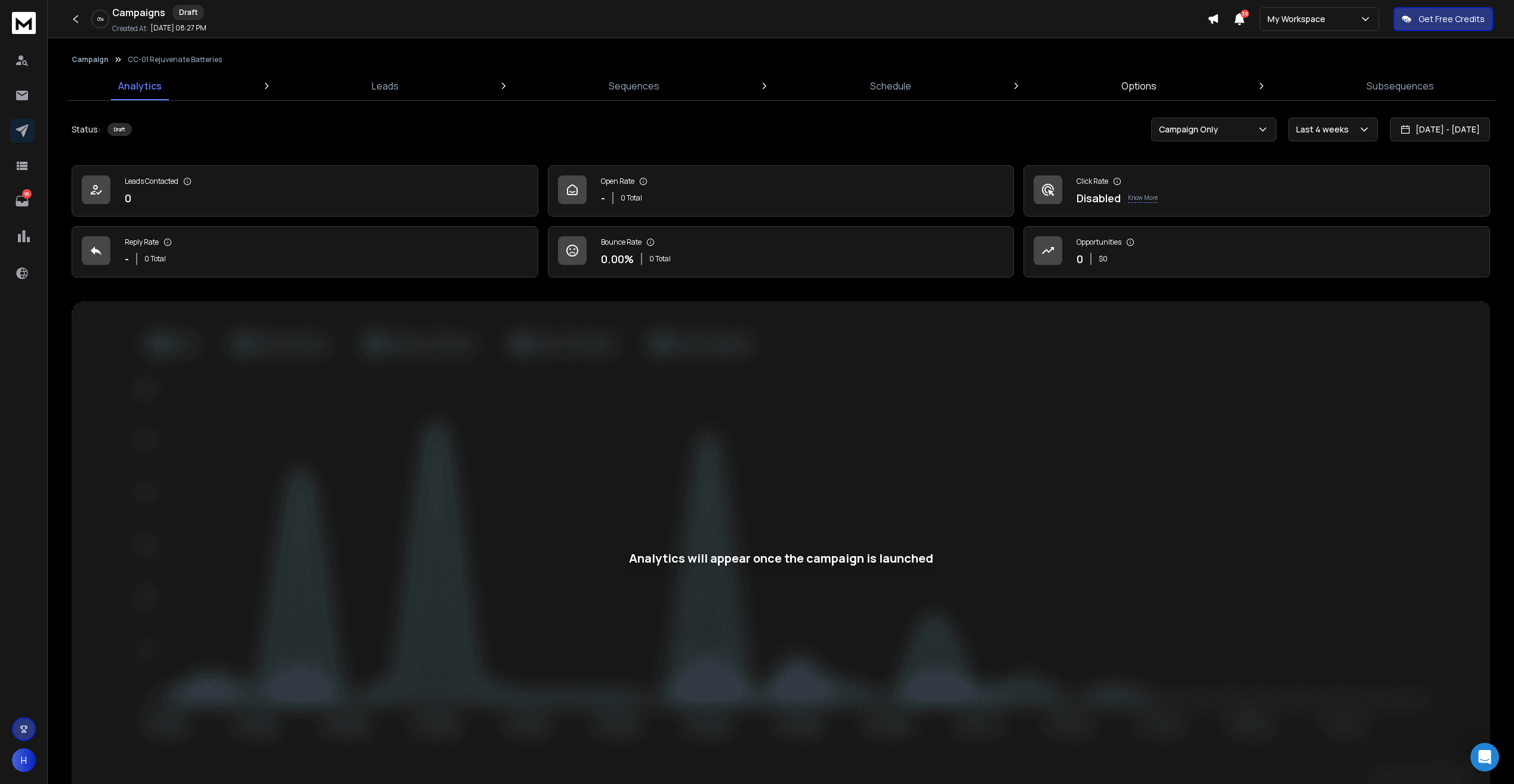
click at [1128, 89] on p "Options" at bounding box center [1138, 86] width 35 height 14
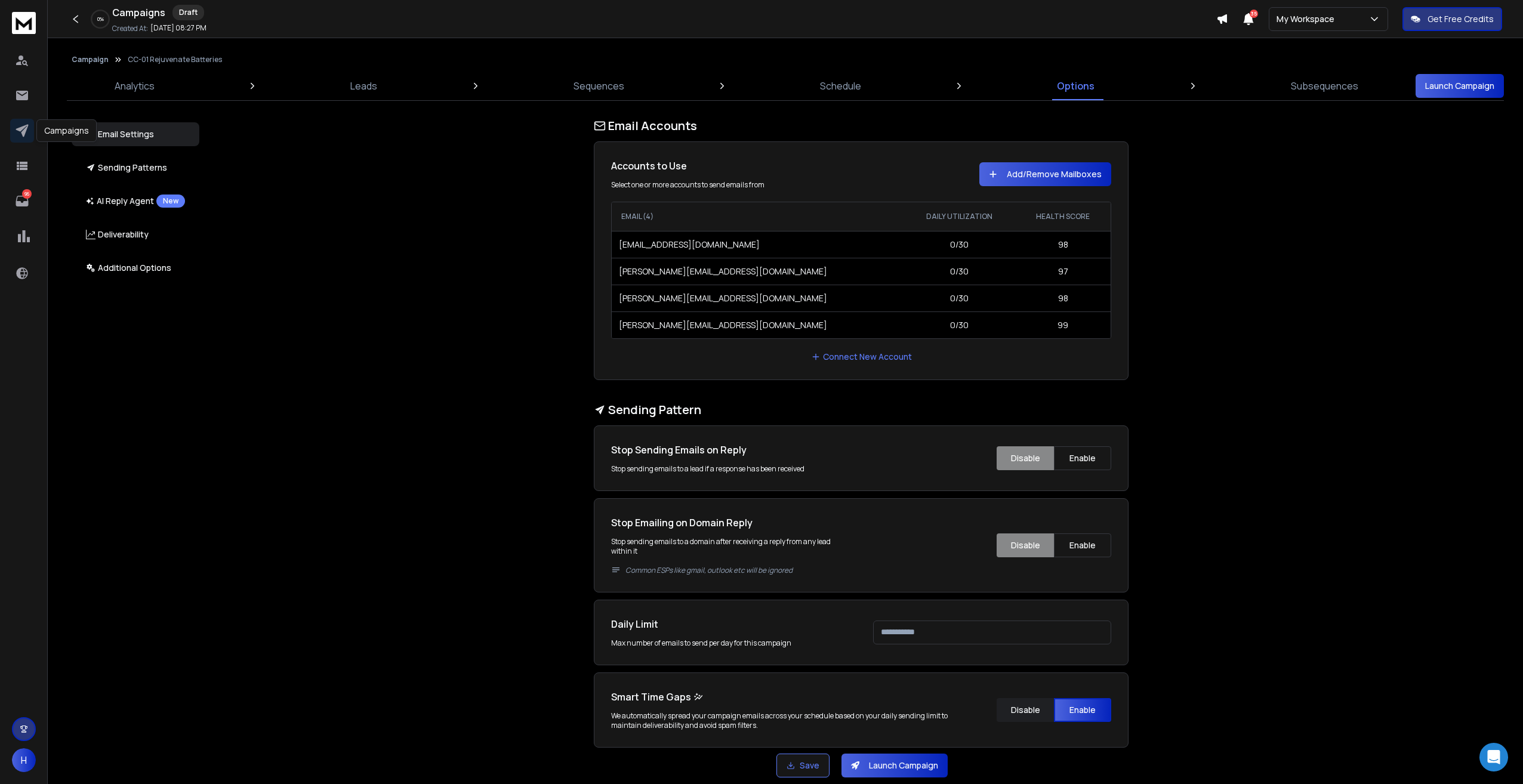
click at [21, 131] on icon at bounding box center [22, 130] width 14 height 14
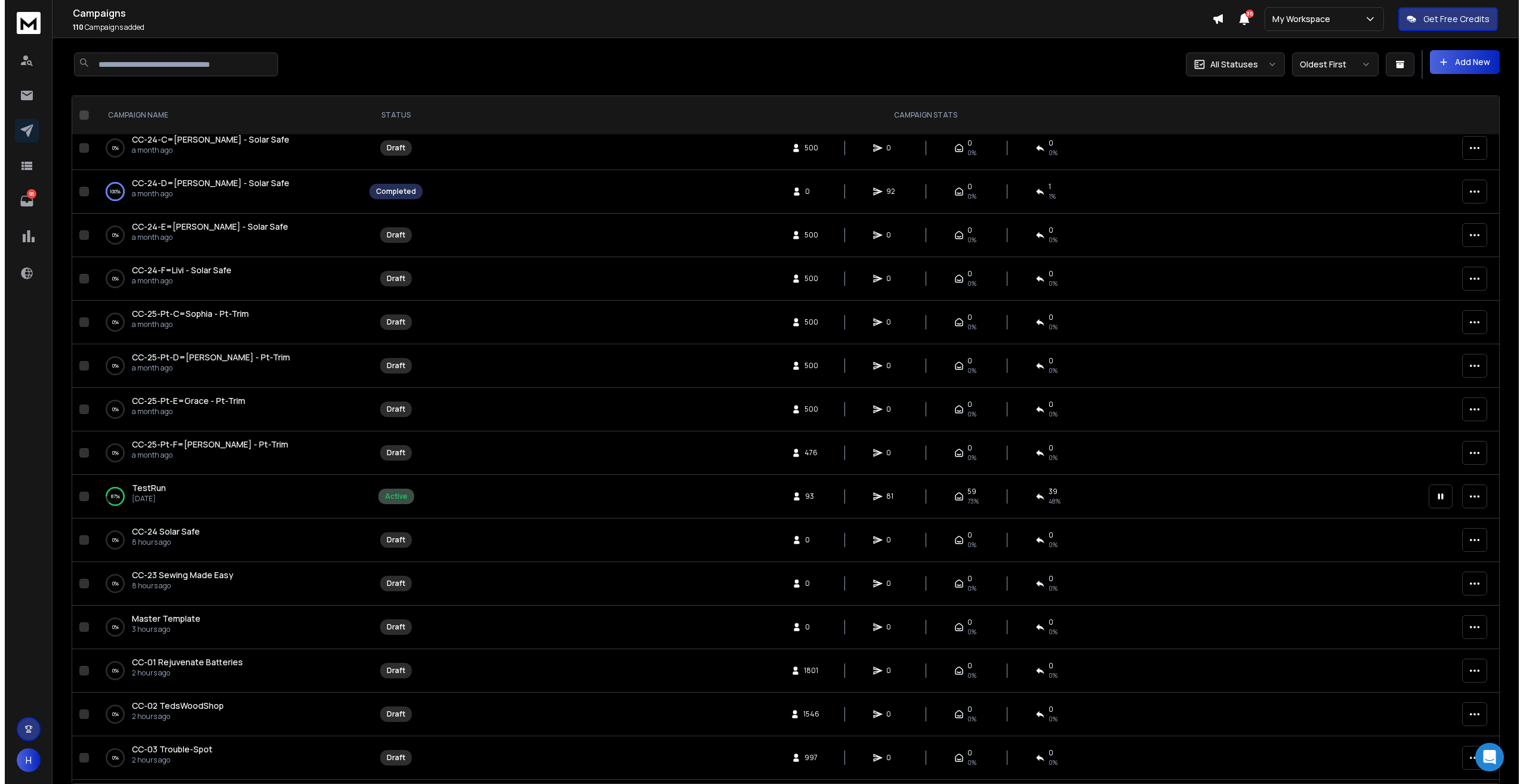
scroll to position [4259, 0]
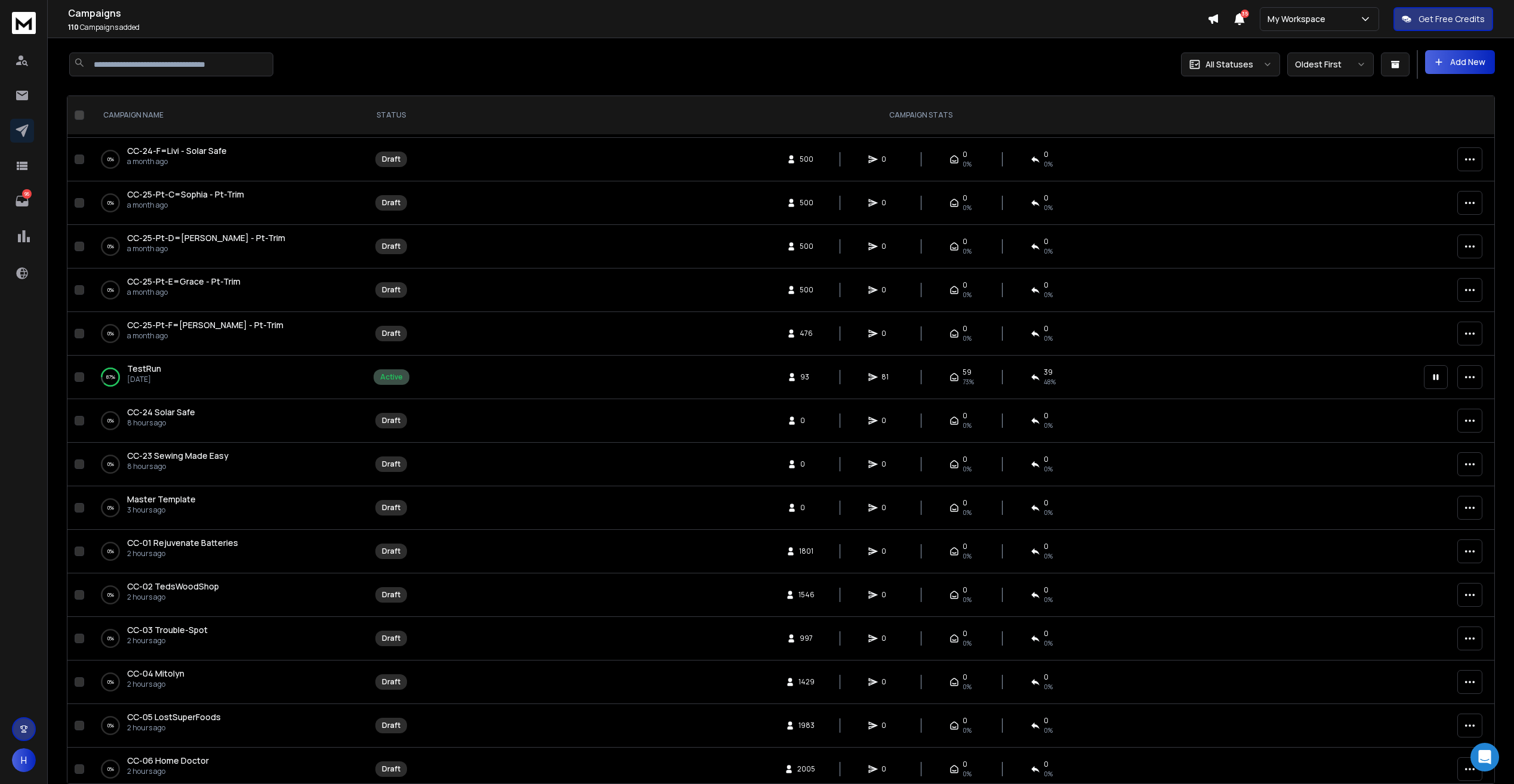
click at [174, 494] on link "Master Template" at bounding box center [162, 499] width 68 height 12
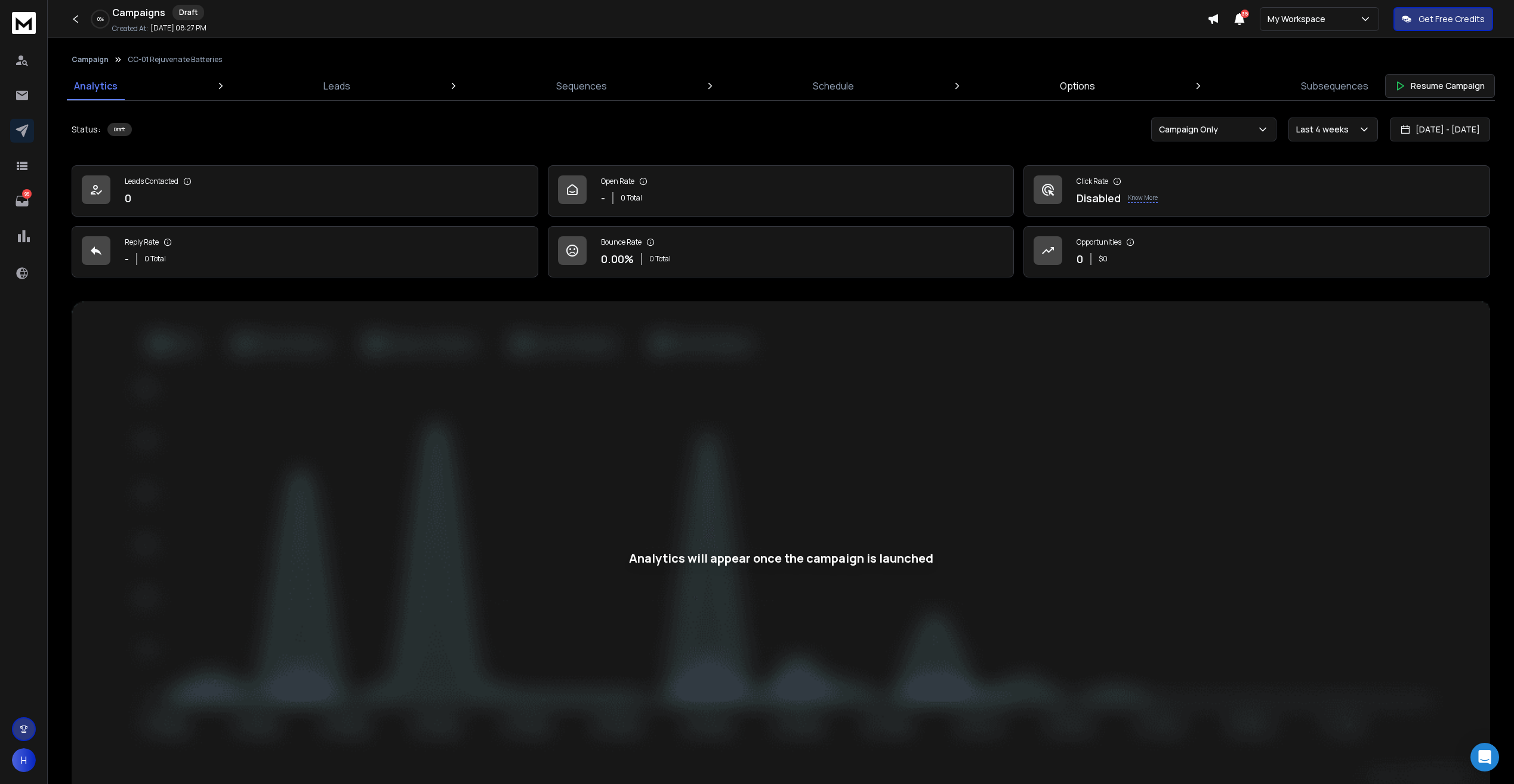
click at [1089, 90] on p "Options" at bounding box center [1077, 86] width 35 height 14
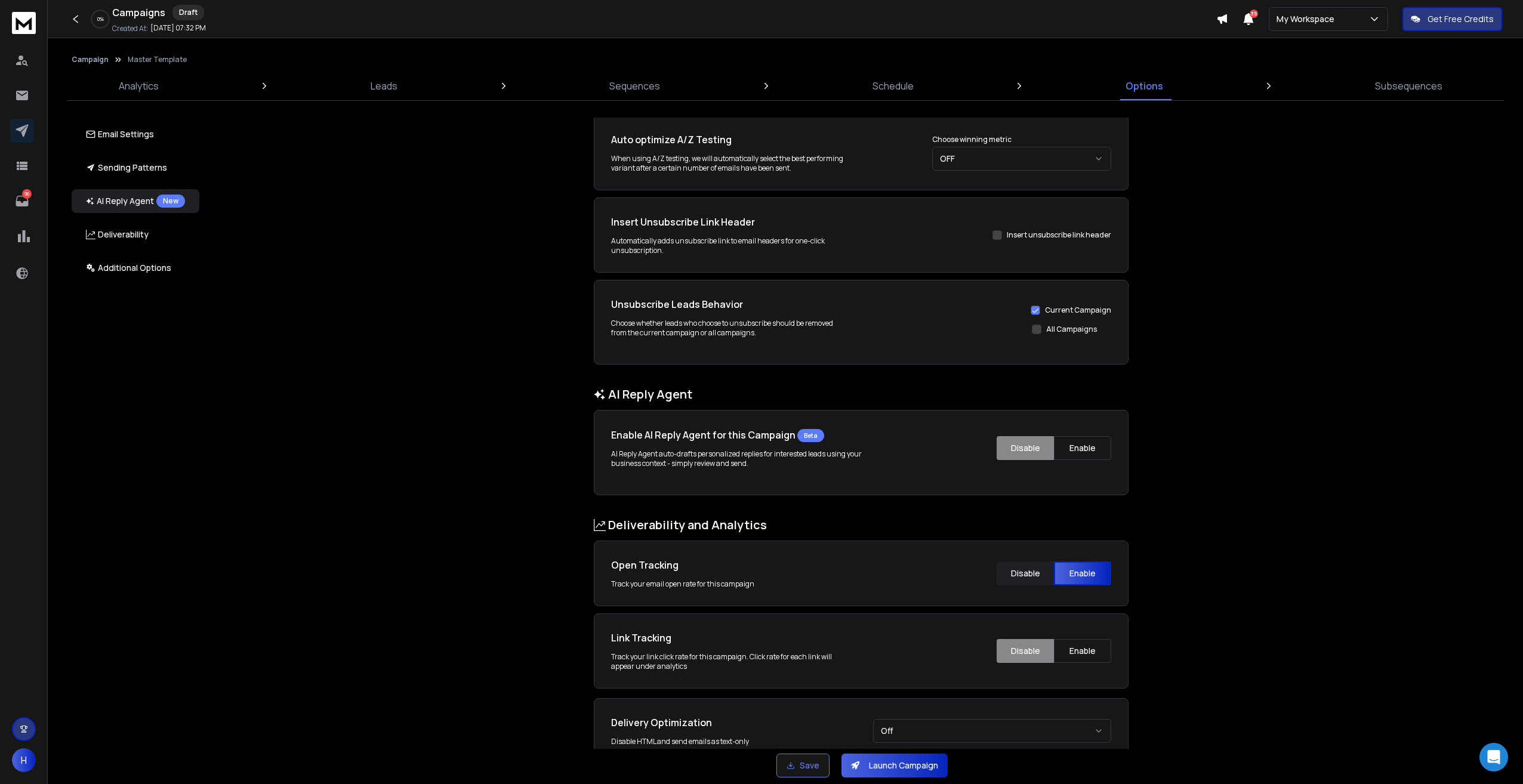
scroll to position [716, 0]
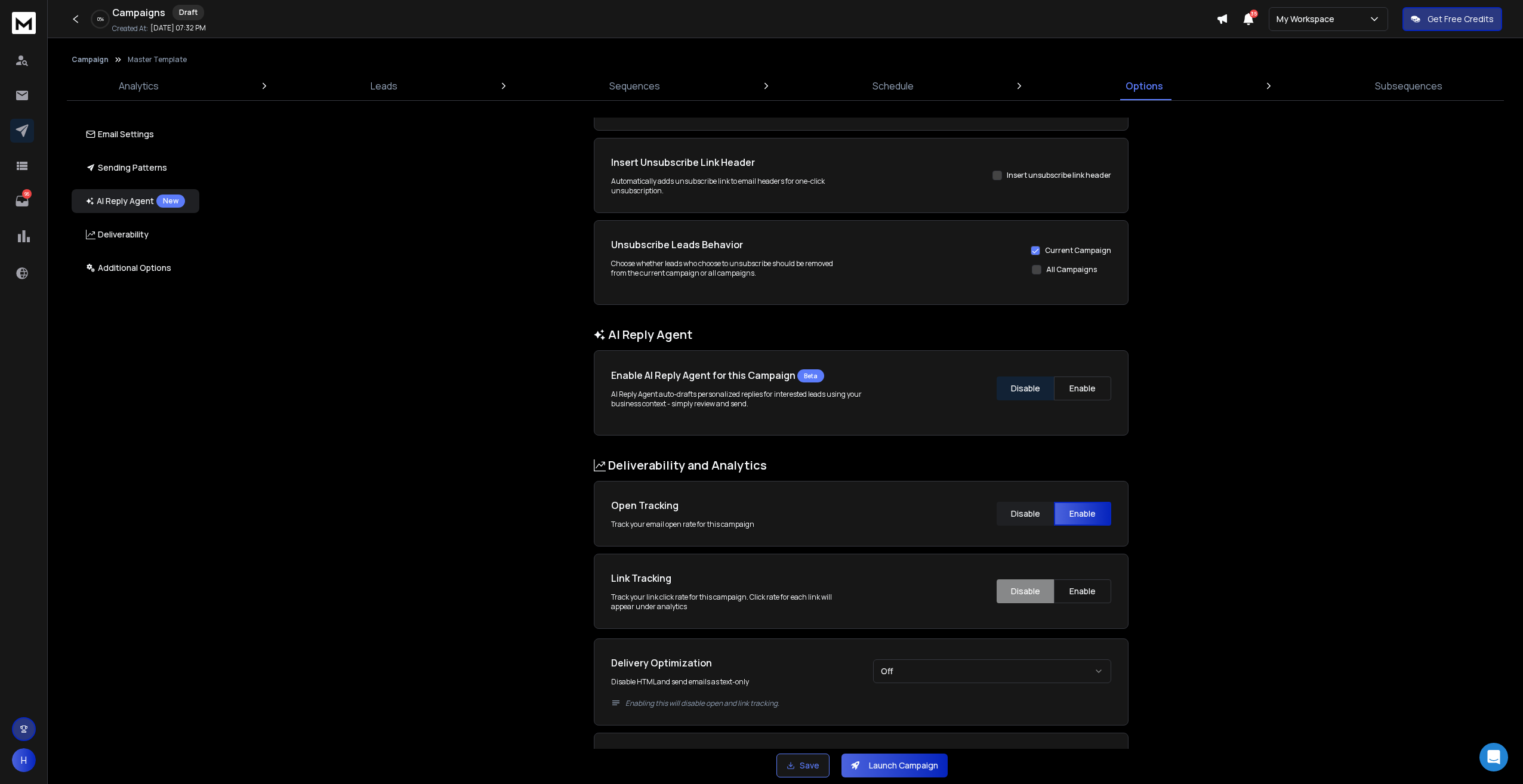
click at [1023, 388] on button "Disable" at bounding box center [1025, 388] width 58 height 24
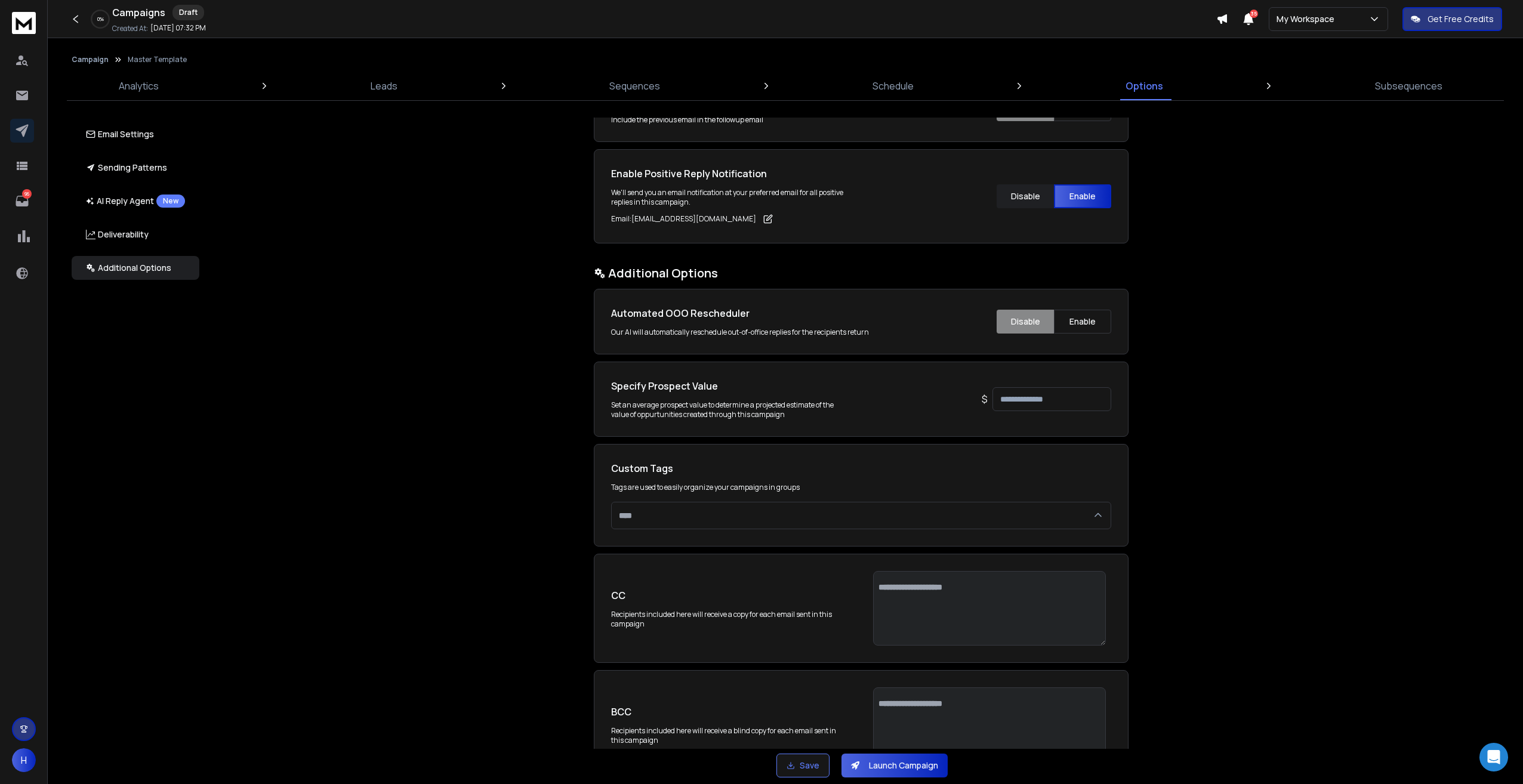
scroll to position [1768, 0]
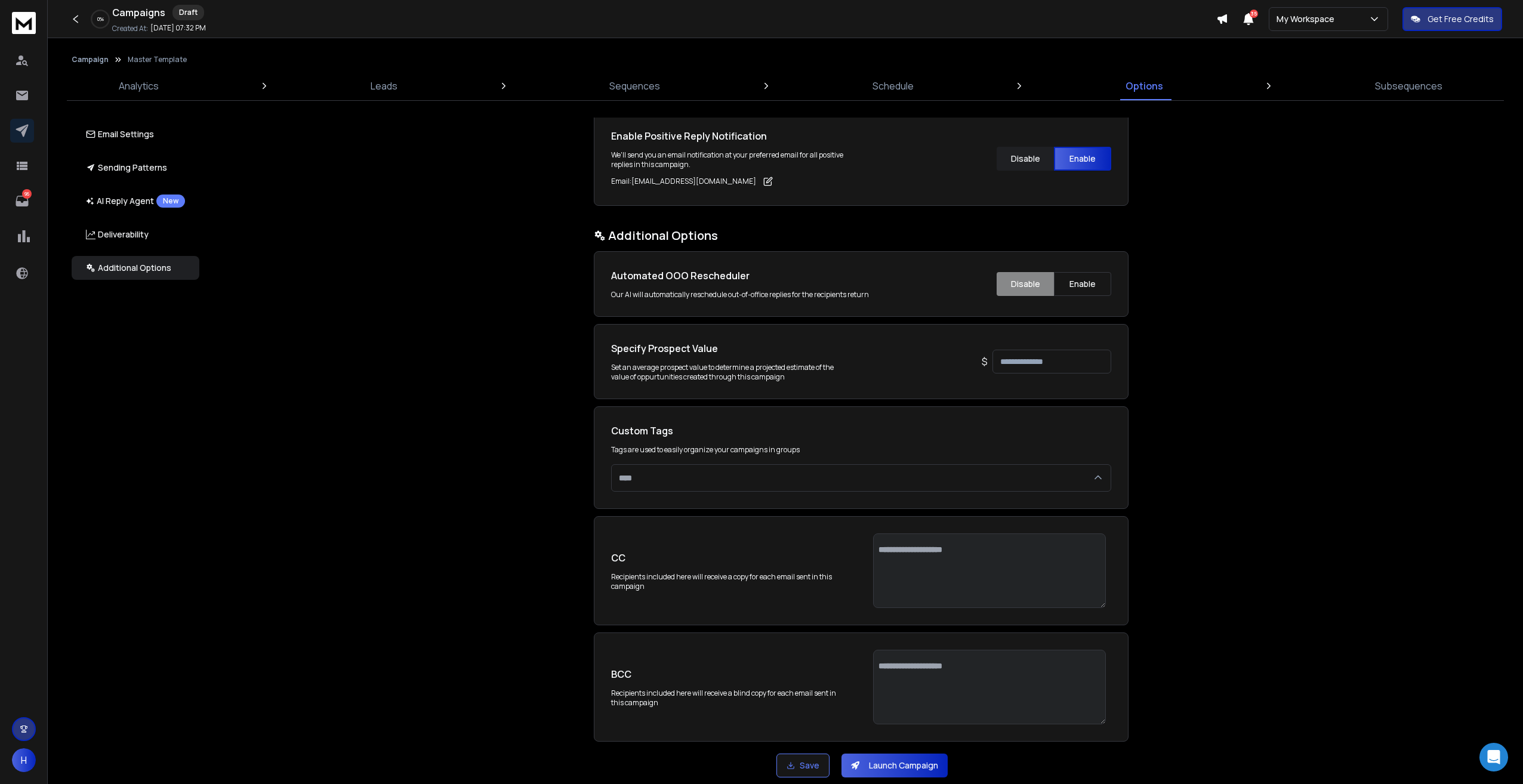
click at [923, 667] on input at bounding box center [920, 666] width 84 height 21
click at [888, 667] on input at bounding box center [920, 666] width 84 height 21
click at [754, 650] on div "BCC Recipients included here will receive a blind copy for each email sent in t…" at bounding box center [861, 687] width 500 height 75
click at [921, 659] on input at bounding box center [920, 666] width 84 height 21
click at [288, 542] on div "Email Accounts Accounts to Use Select one or more accounts to send emails from …" at bounding box center [868, 433] width 1300 height 631
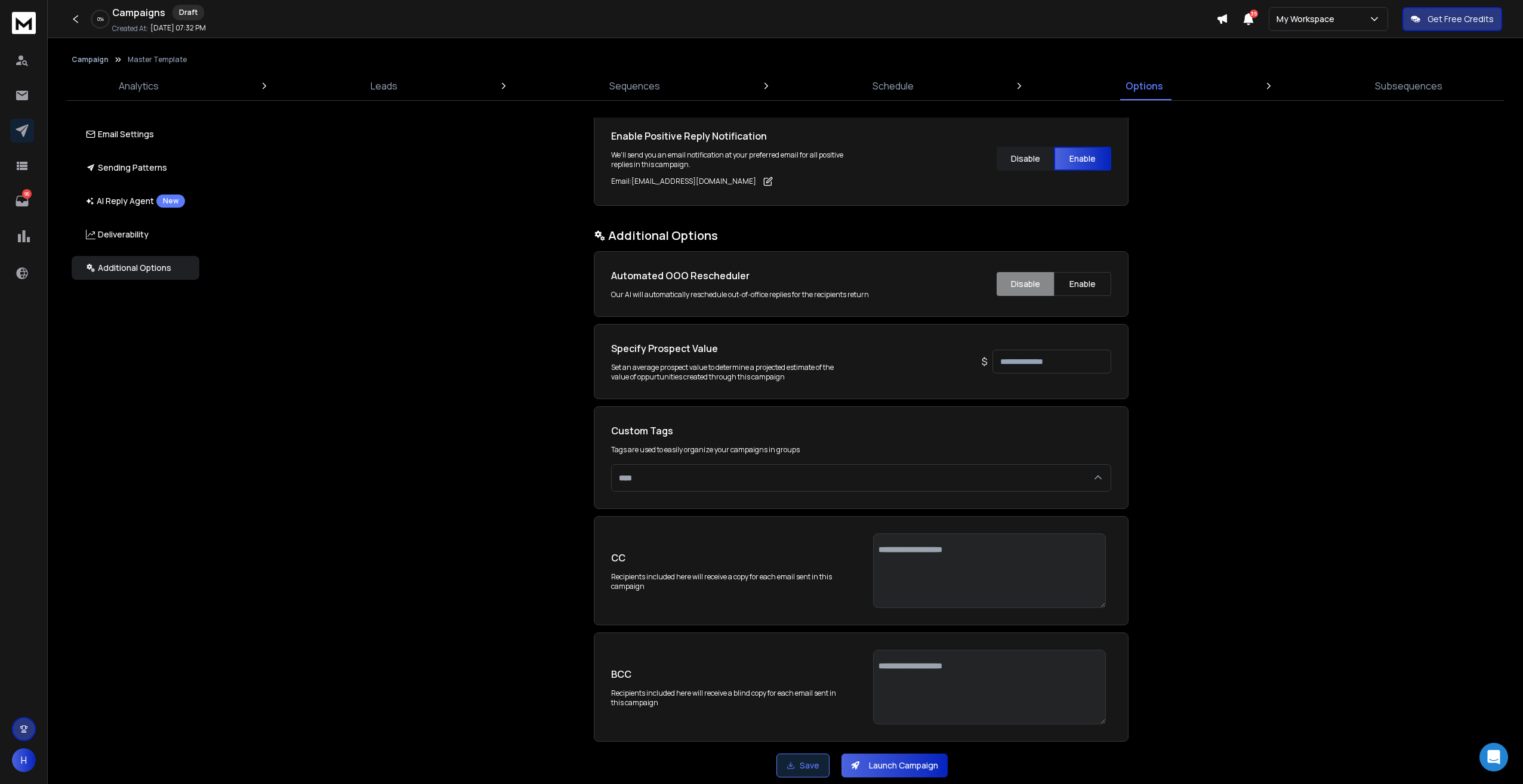
click at [807, 763] on button "Save" at bounding box center [803, 766] width 53 height 24
click at [807, 761] on button "Save" at bounding box center [803, 766] width 53 height 24
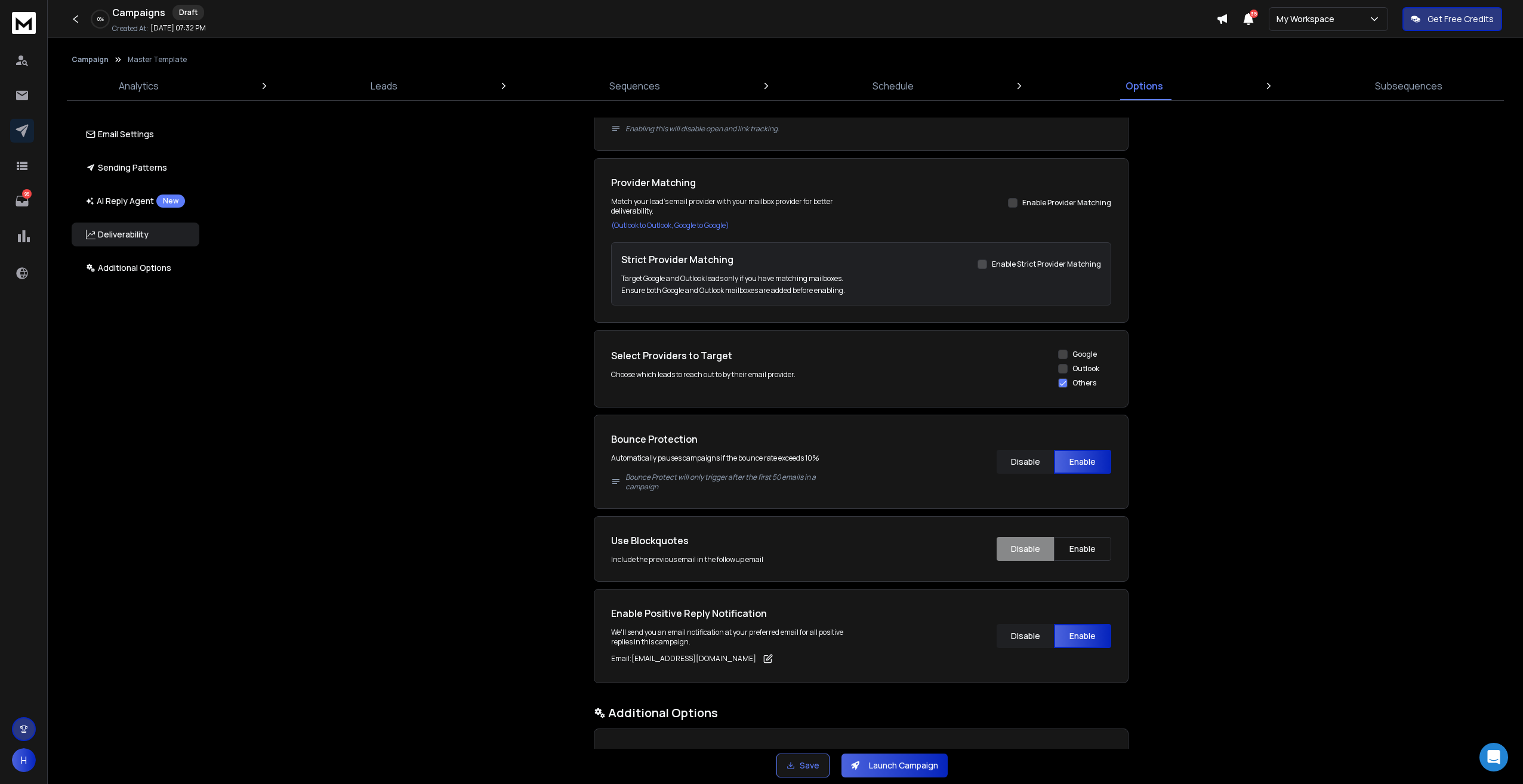
scroll to position [992, 0]
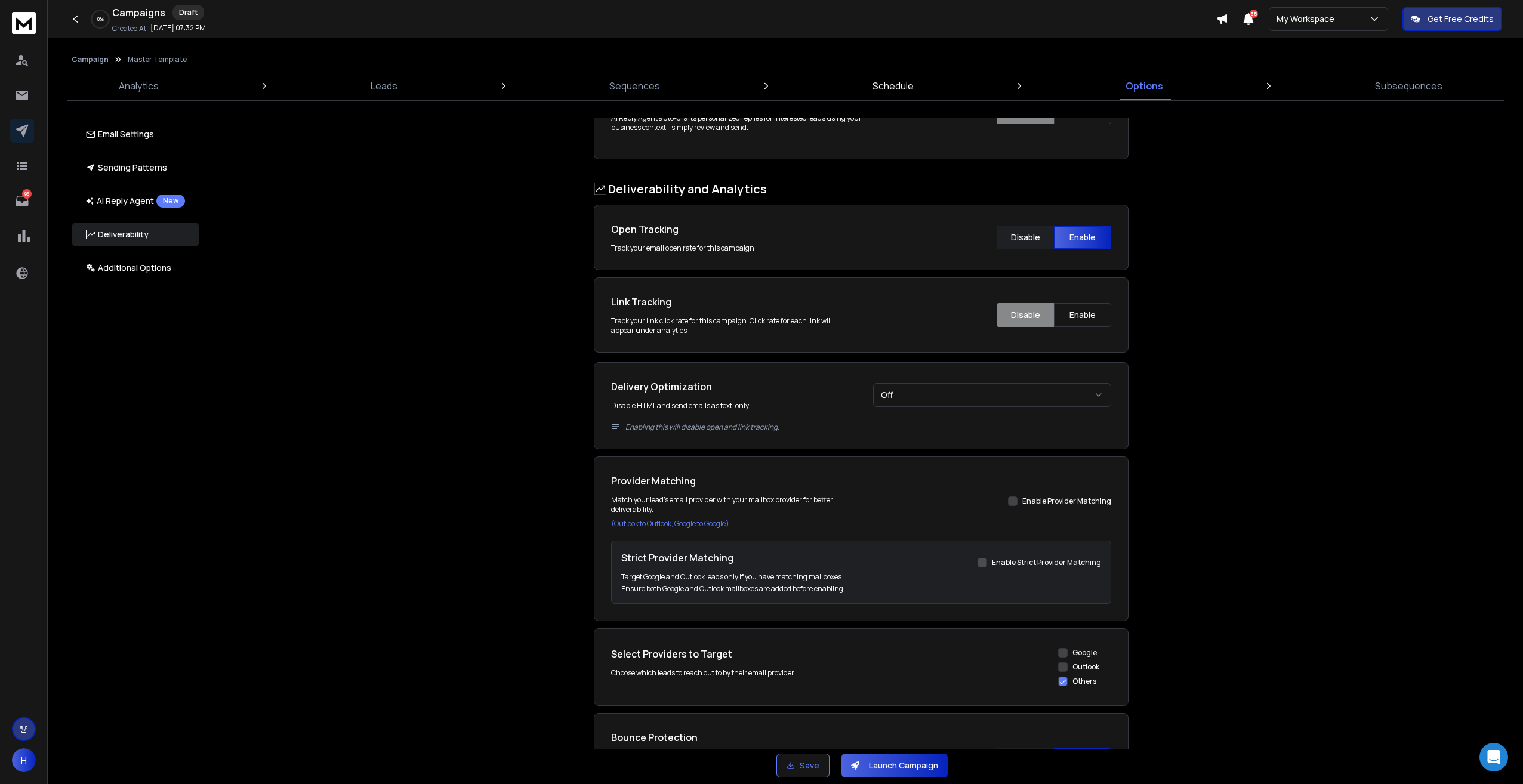
click at [900, 77] on link "Schedule" at bounding box center [893, 86] width 55 height 29
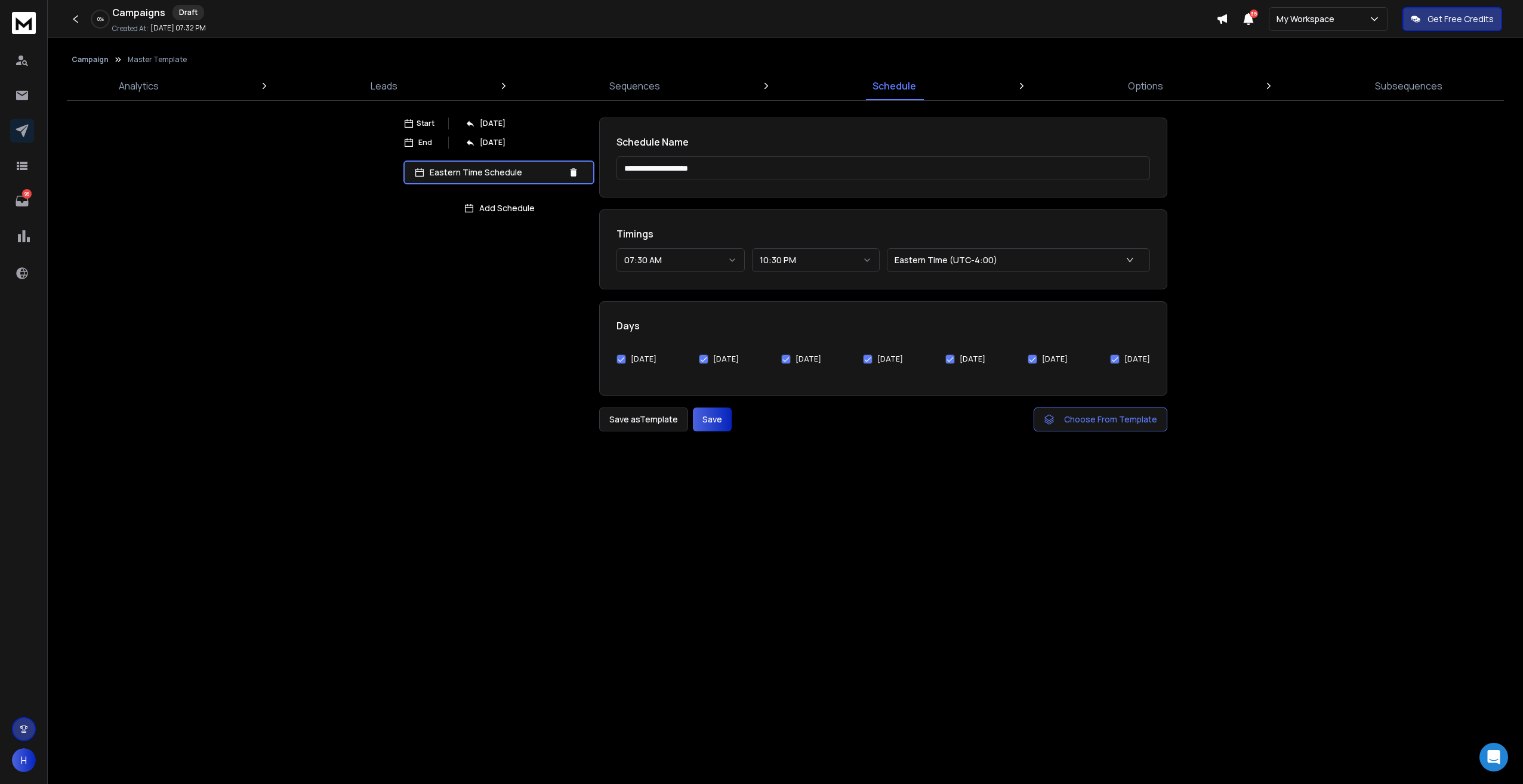
click at [718, 420] on button "Save" at bounding box center [712, 419] width 39 height 24
click at [23, 129] on icon at bounding box center [22, 130] width 12 height 12
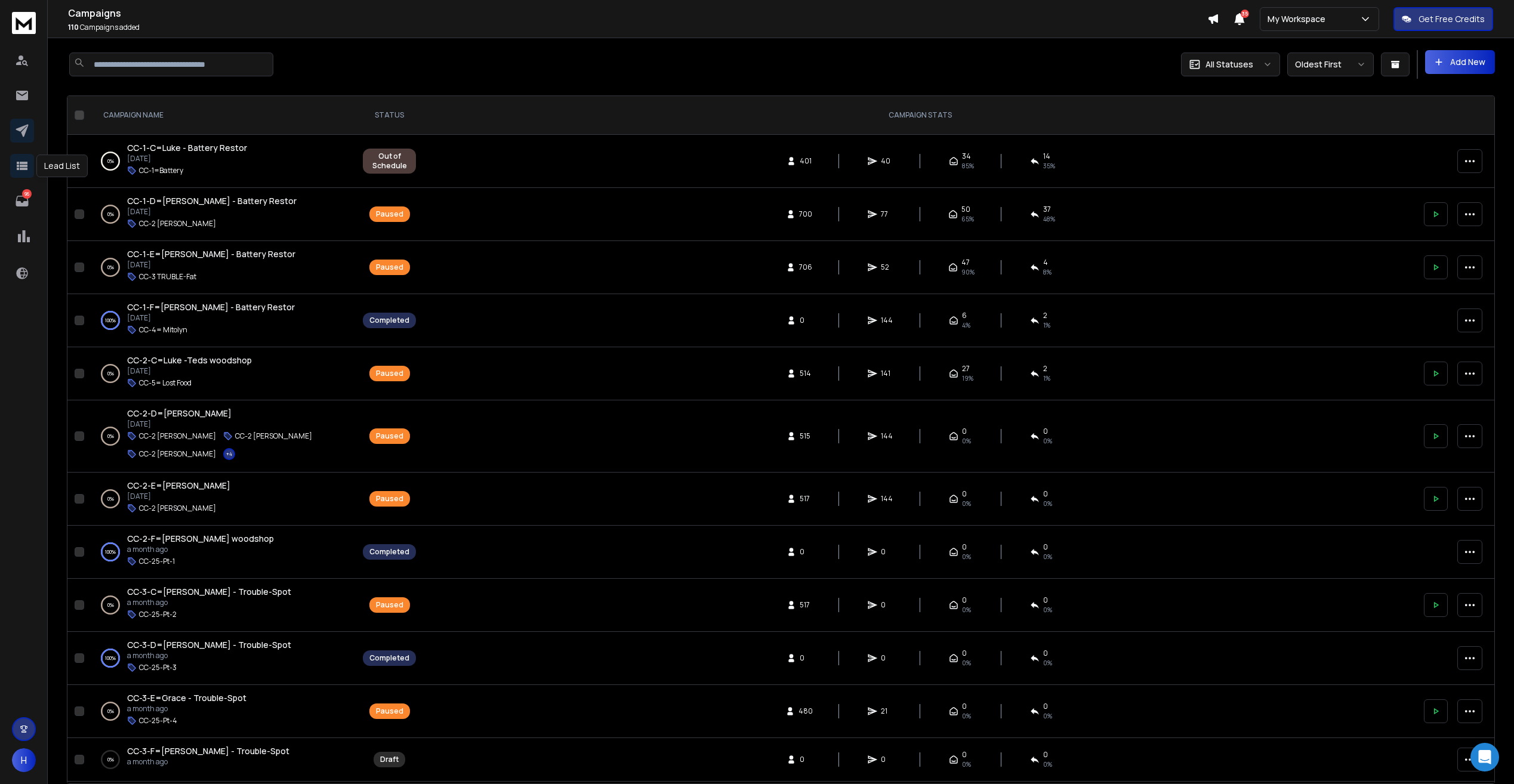
click at [22, 168] on icon at bounding box center [22, 166] width 11 height 8
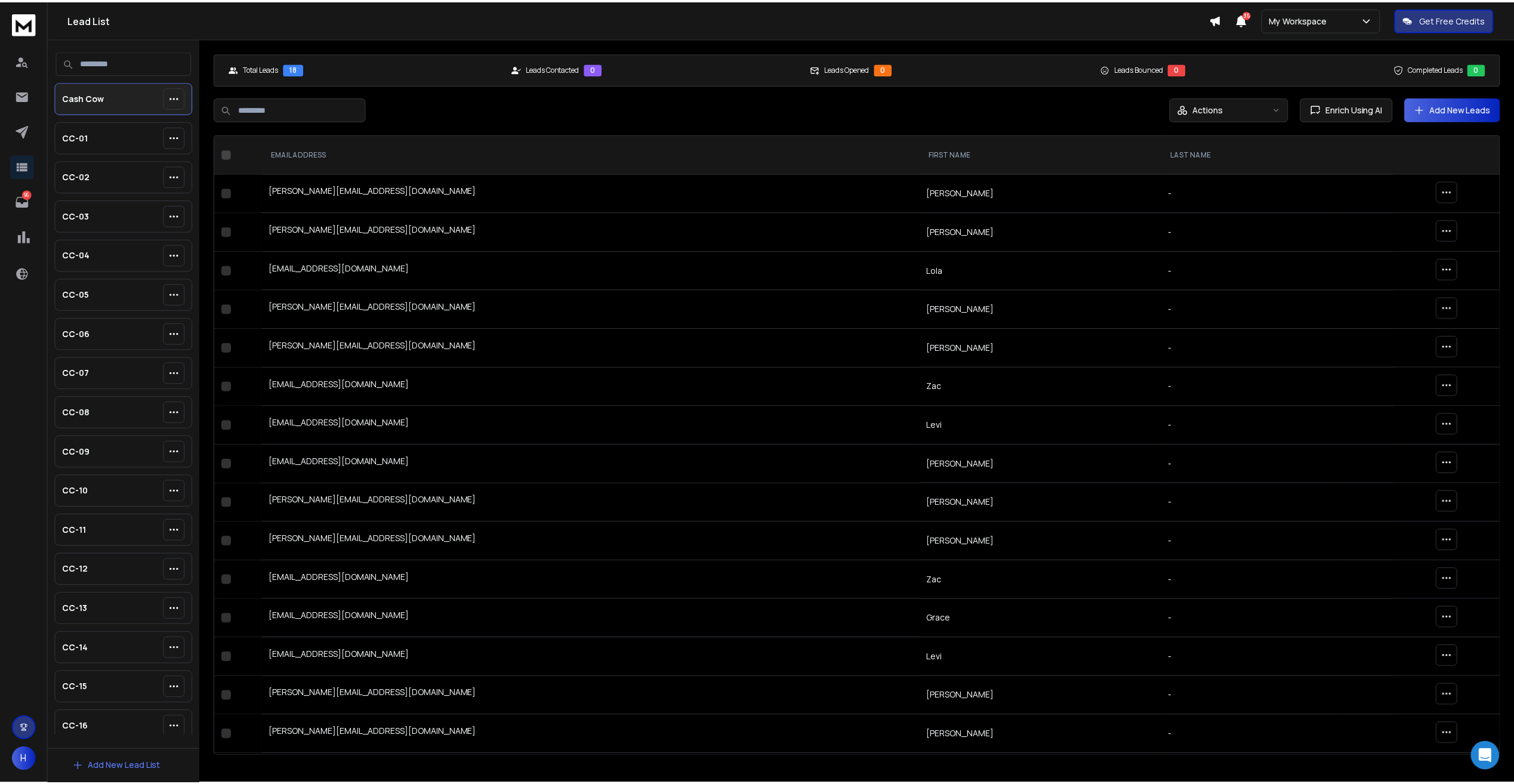
scroll to position [124, 0]
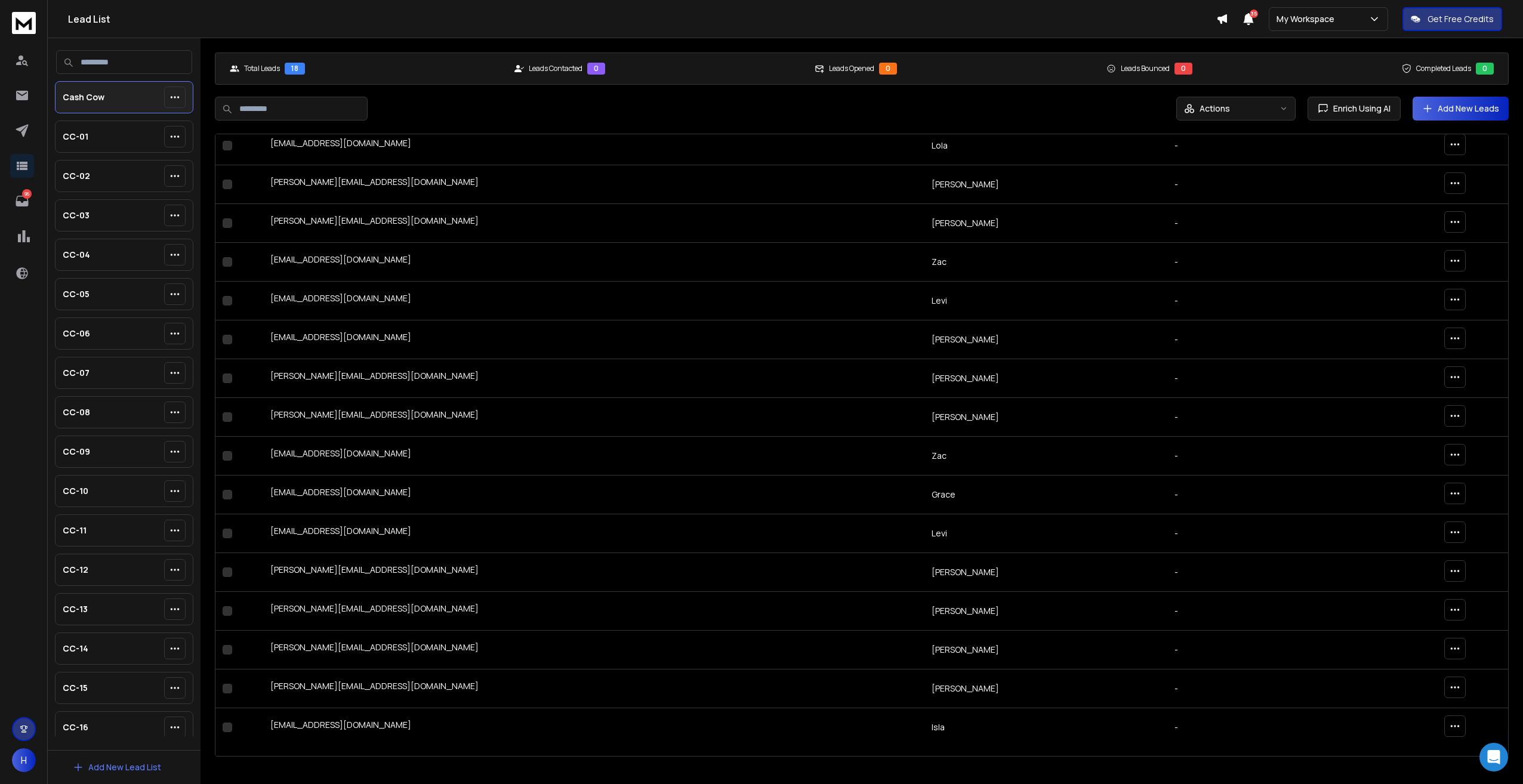
click at [104, 220] on div "CC-03" at bounding box center [124, 215] width 138 height 32
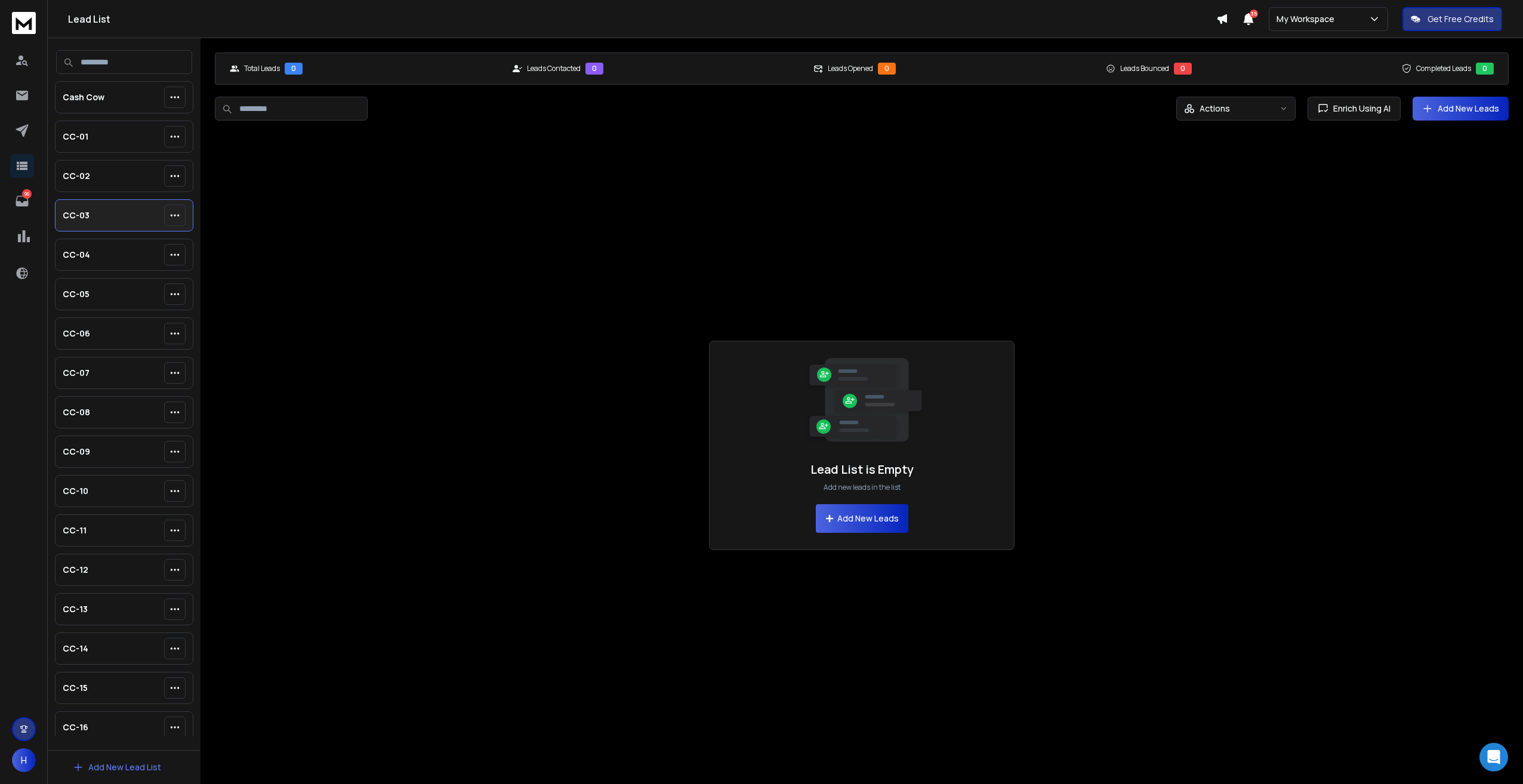
click at [871, 523] on button "Add New Leads" at bounding box center [861, 518] width 92 height 29
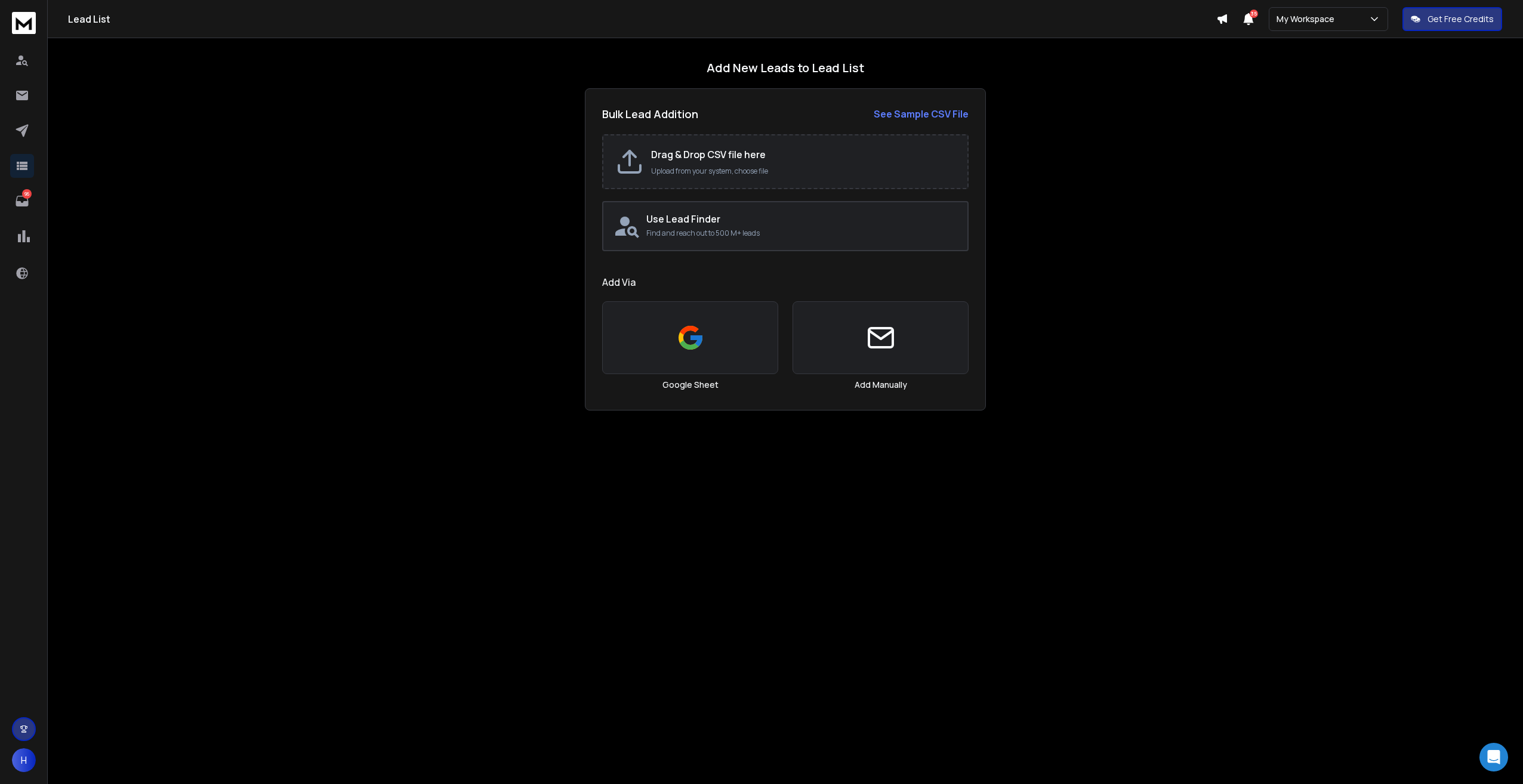
click at [798, 171] on p "Upload from your system, choose file" at bounding box center [803, 171] width 304 height 10
click at [22, 170] on icon at bounding box center [22, 166] width 14 height 14
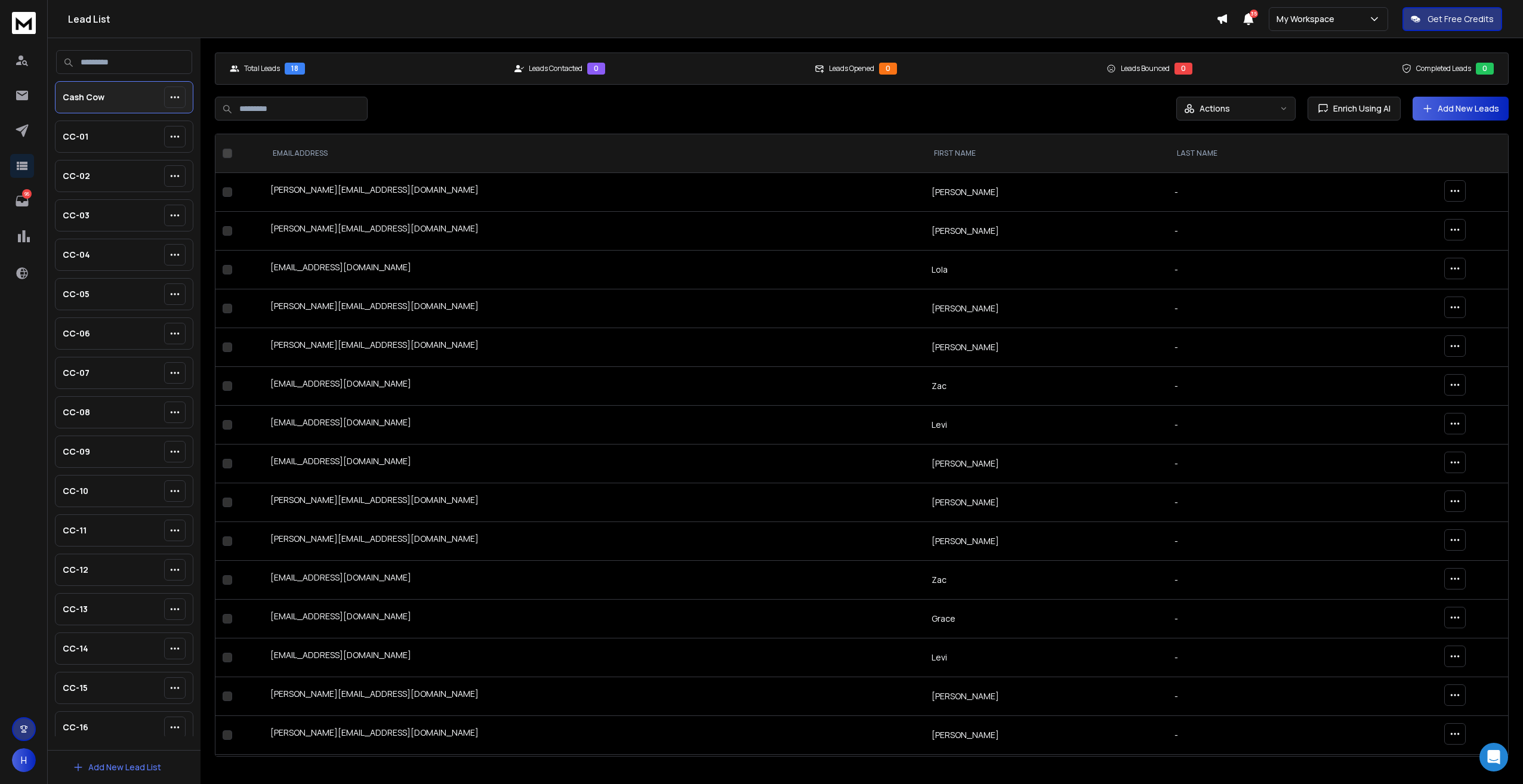
click at [101, 216] on div "CC-03" at bounding box center [124, 215] width 138 height 32
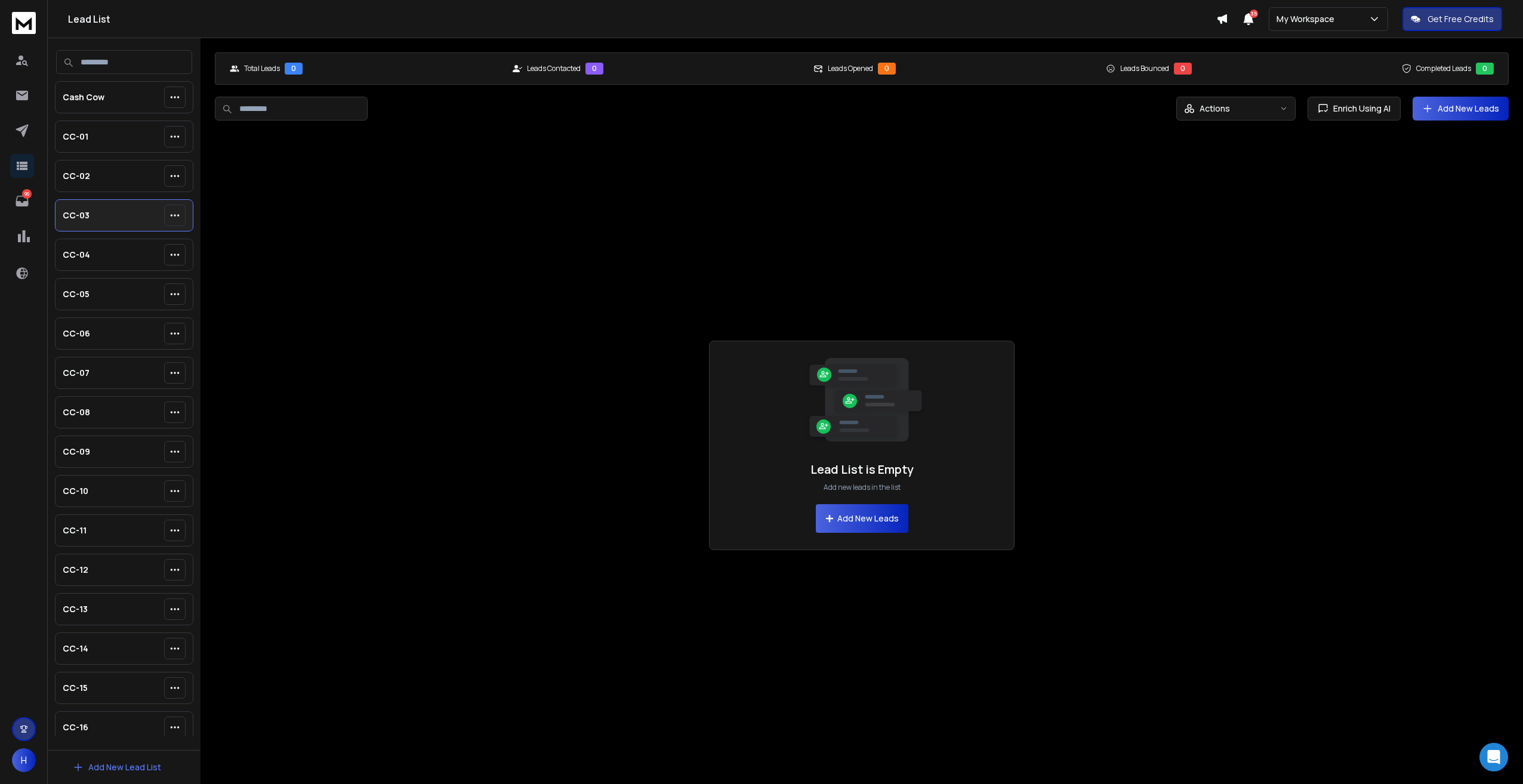
click at [460, 389] on div "Lead List is Empty Add new leads in the list Add New Leads" at bounding box center [861, 446] width 1294 height 210
click at [25, 119] on link at bounding box center [22, 130] width 24 height 24
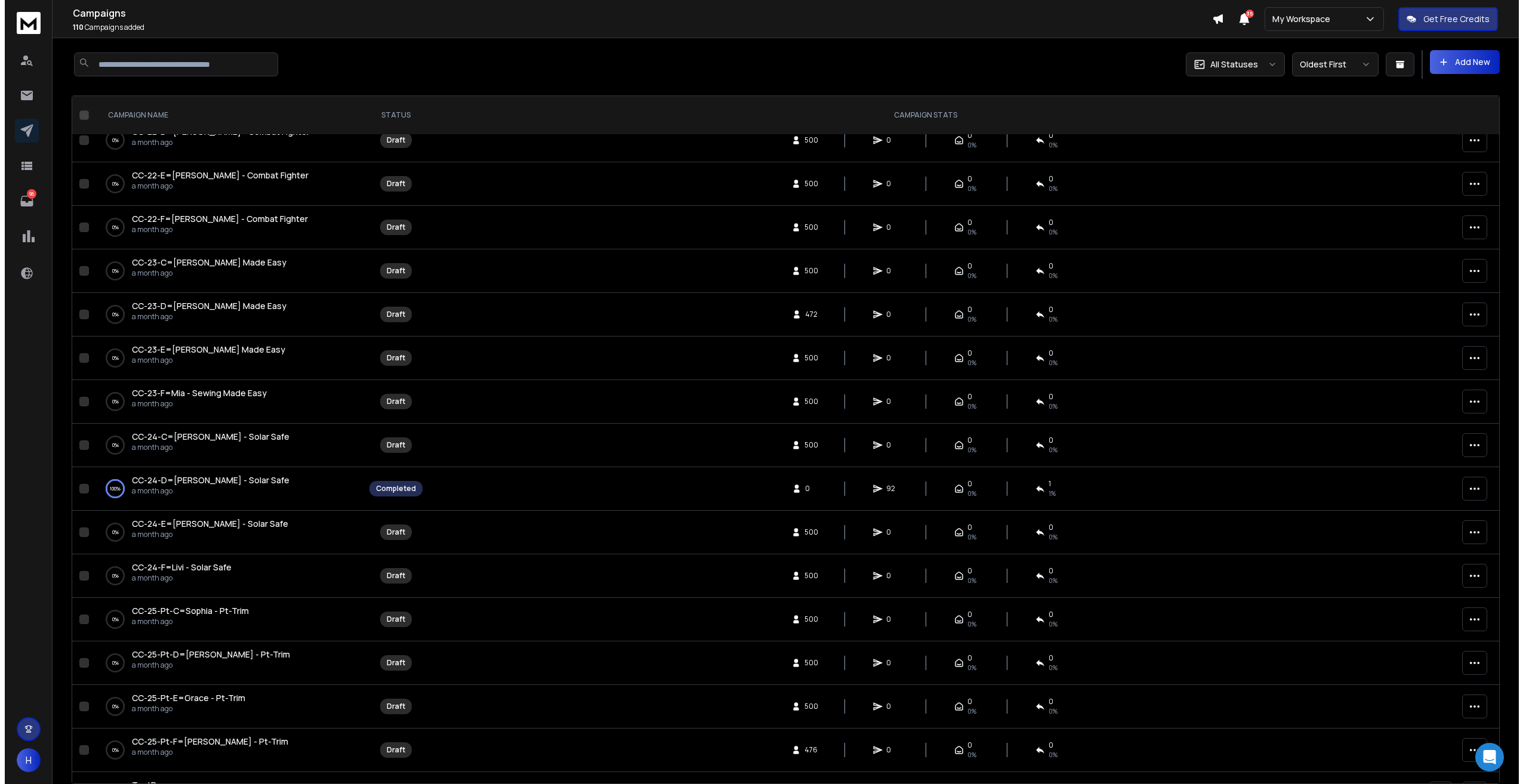
scroll to position [4259, 0]
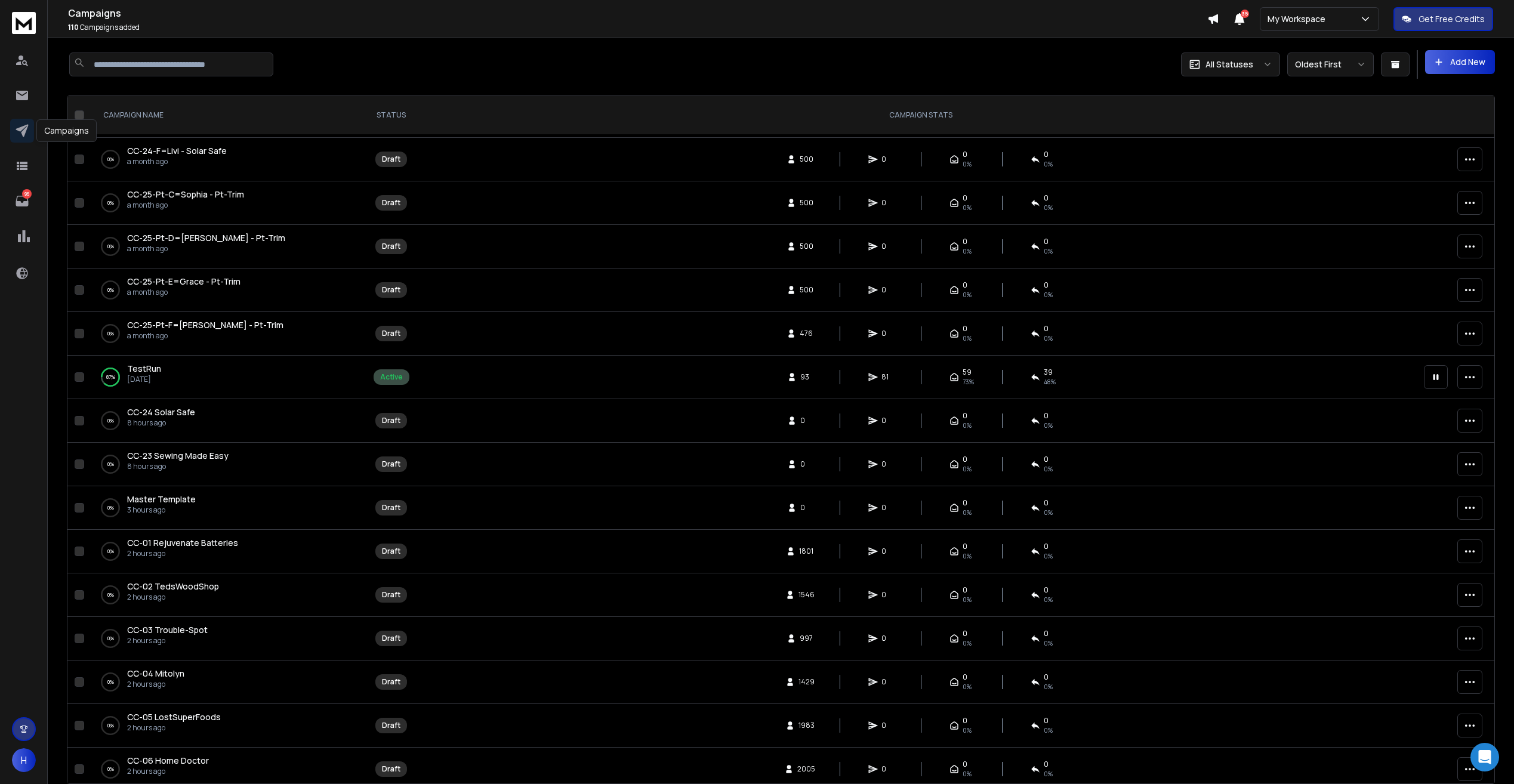
click at [138, 494] on span "Master Template" at bounding box center [162, 499] width 68 height 12
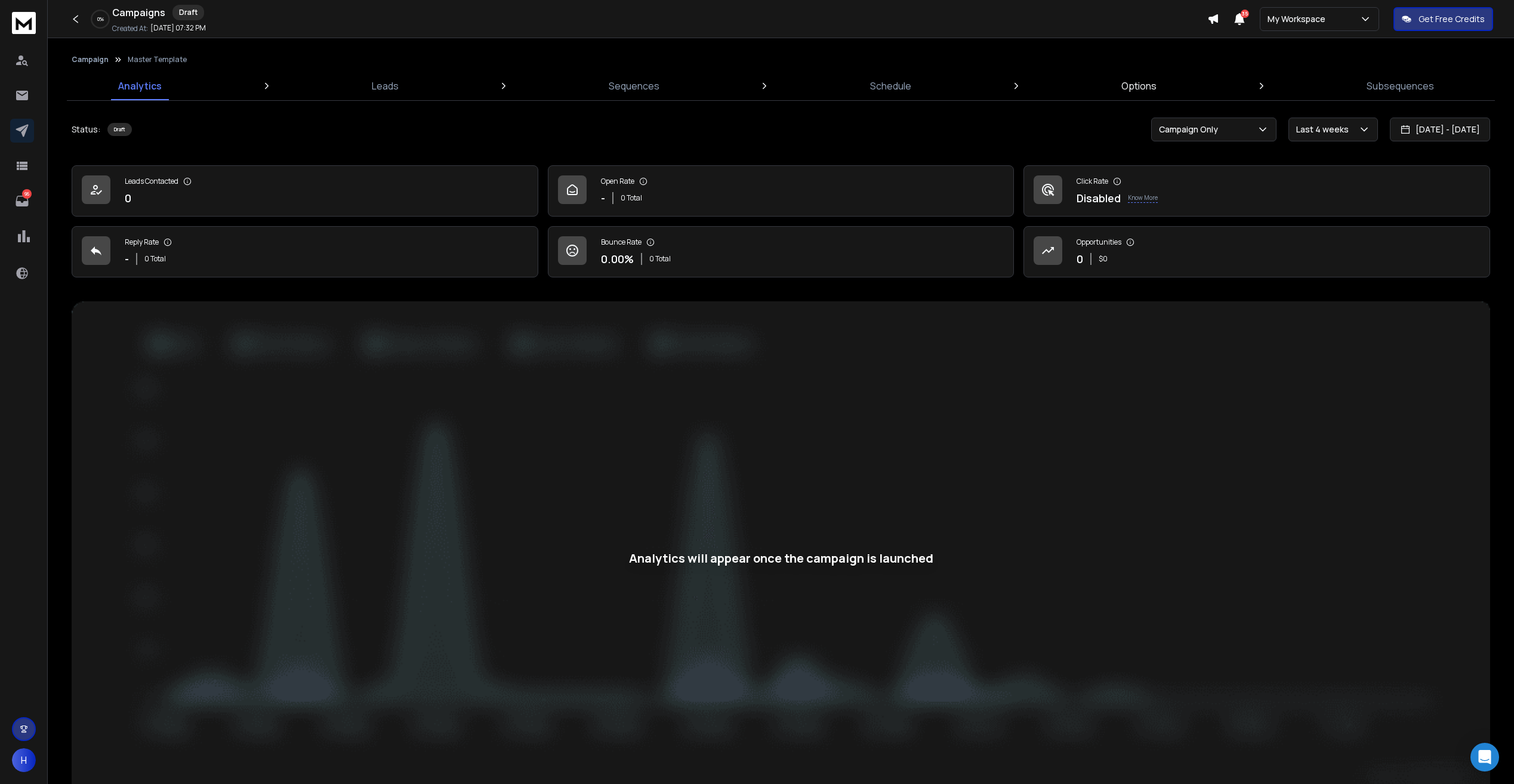
click at [1155, 84] on p "Options" at bounding box center [1138, 86] width 35 height 14
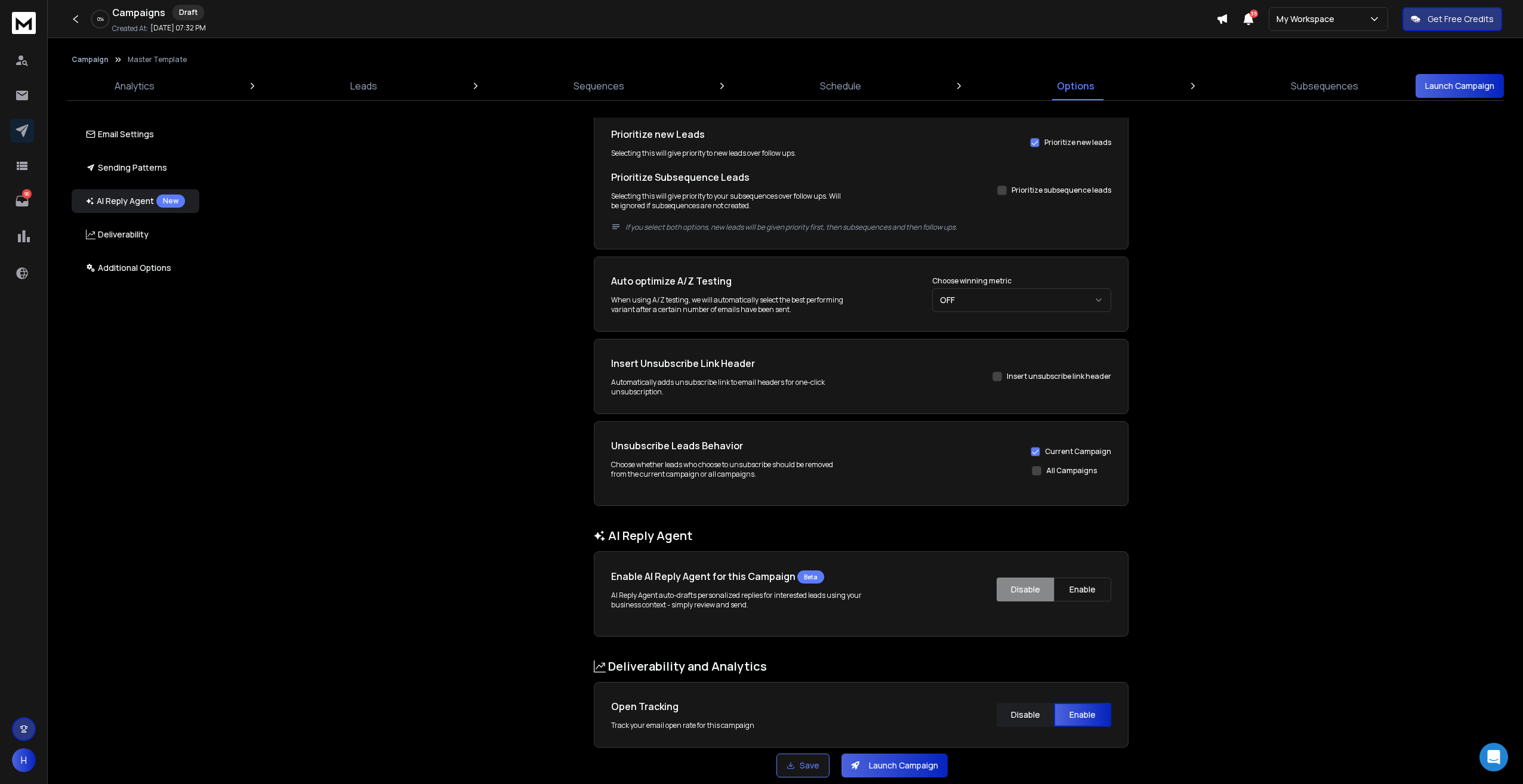
scroll to position [455, 0]
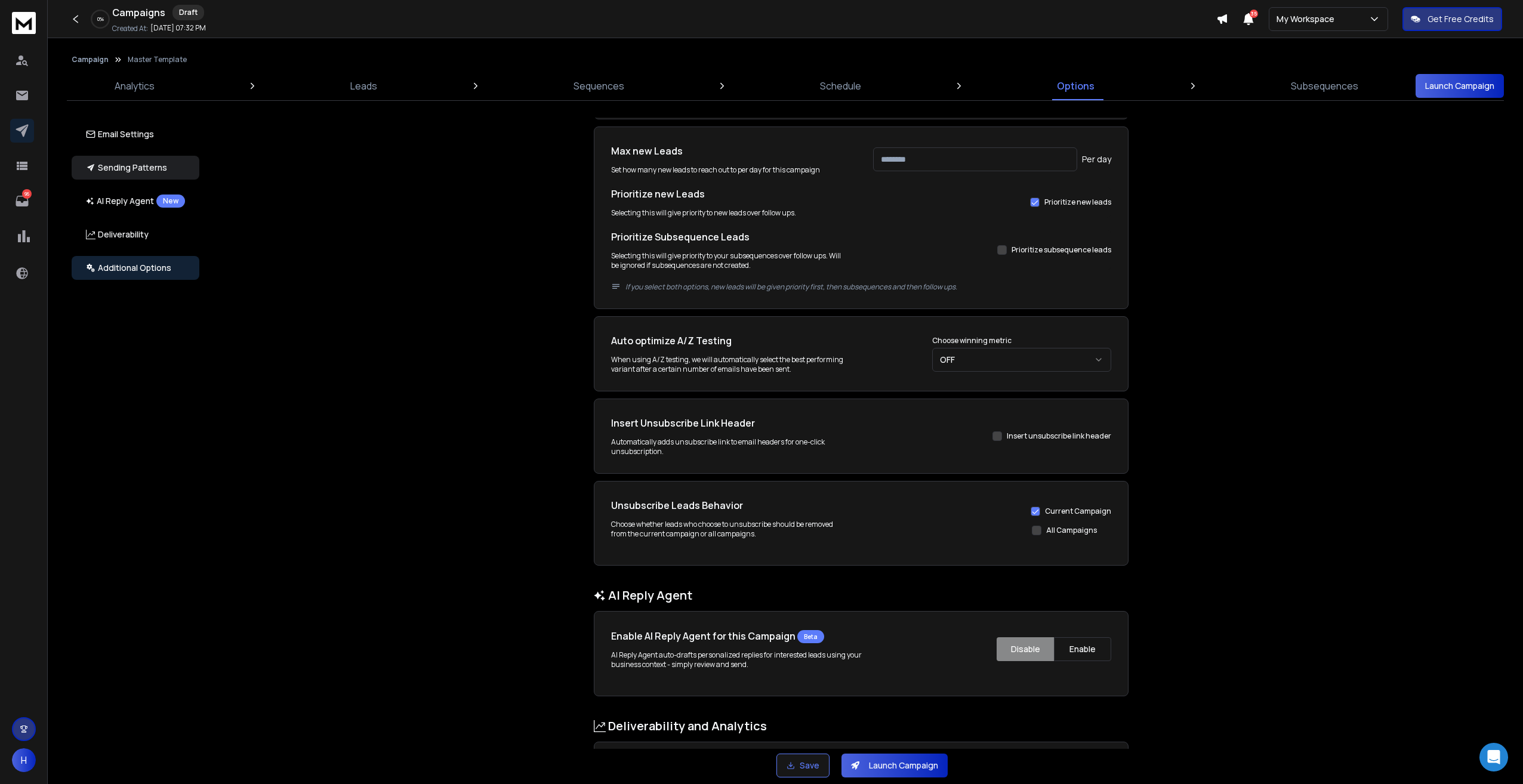
click at [174, 258] on button "Additional Options" at bounding box center [136, 268] width 127 height 24
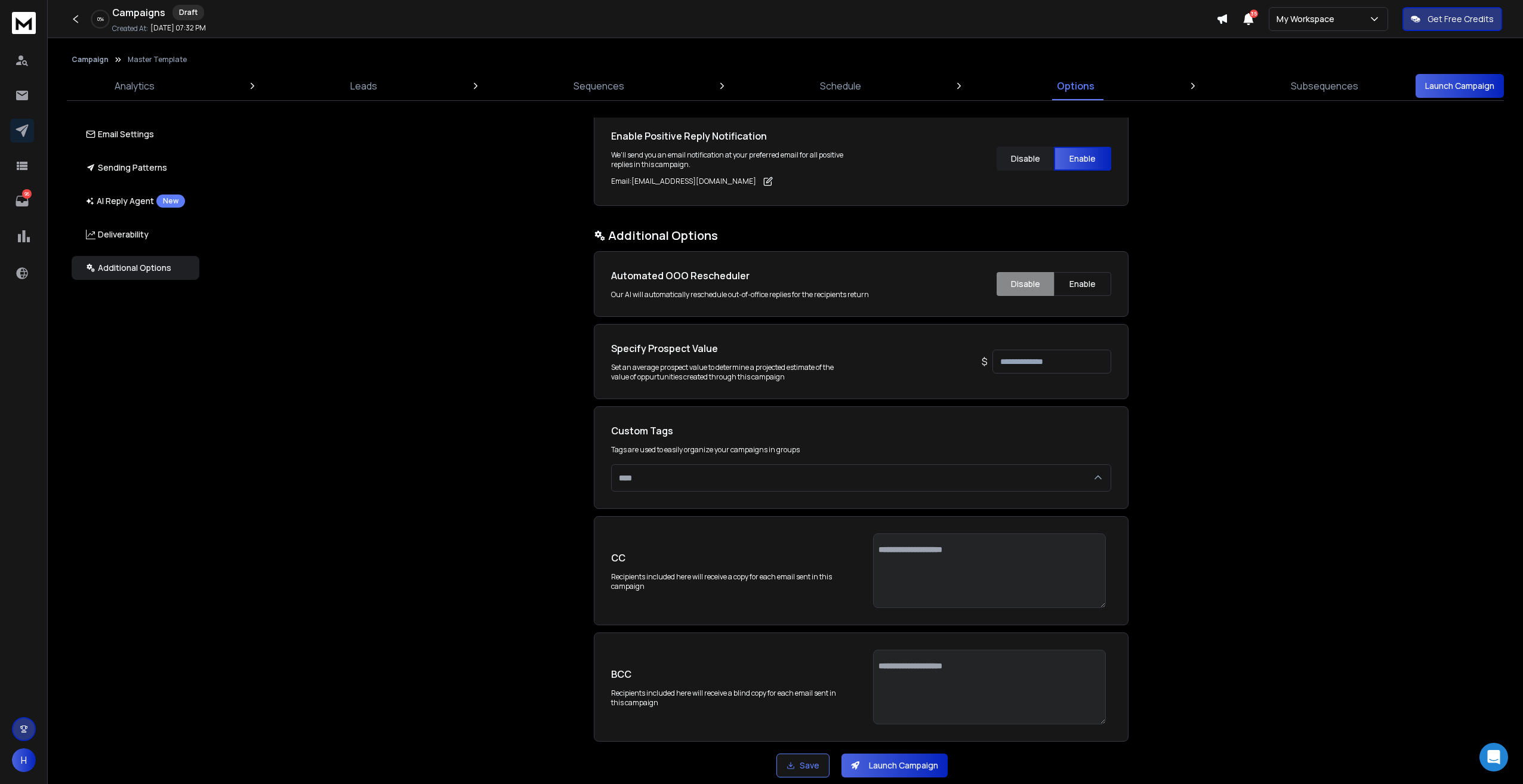
type button "email-settings"
